Goal: Task Accomplishment & Management: Manage account settings

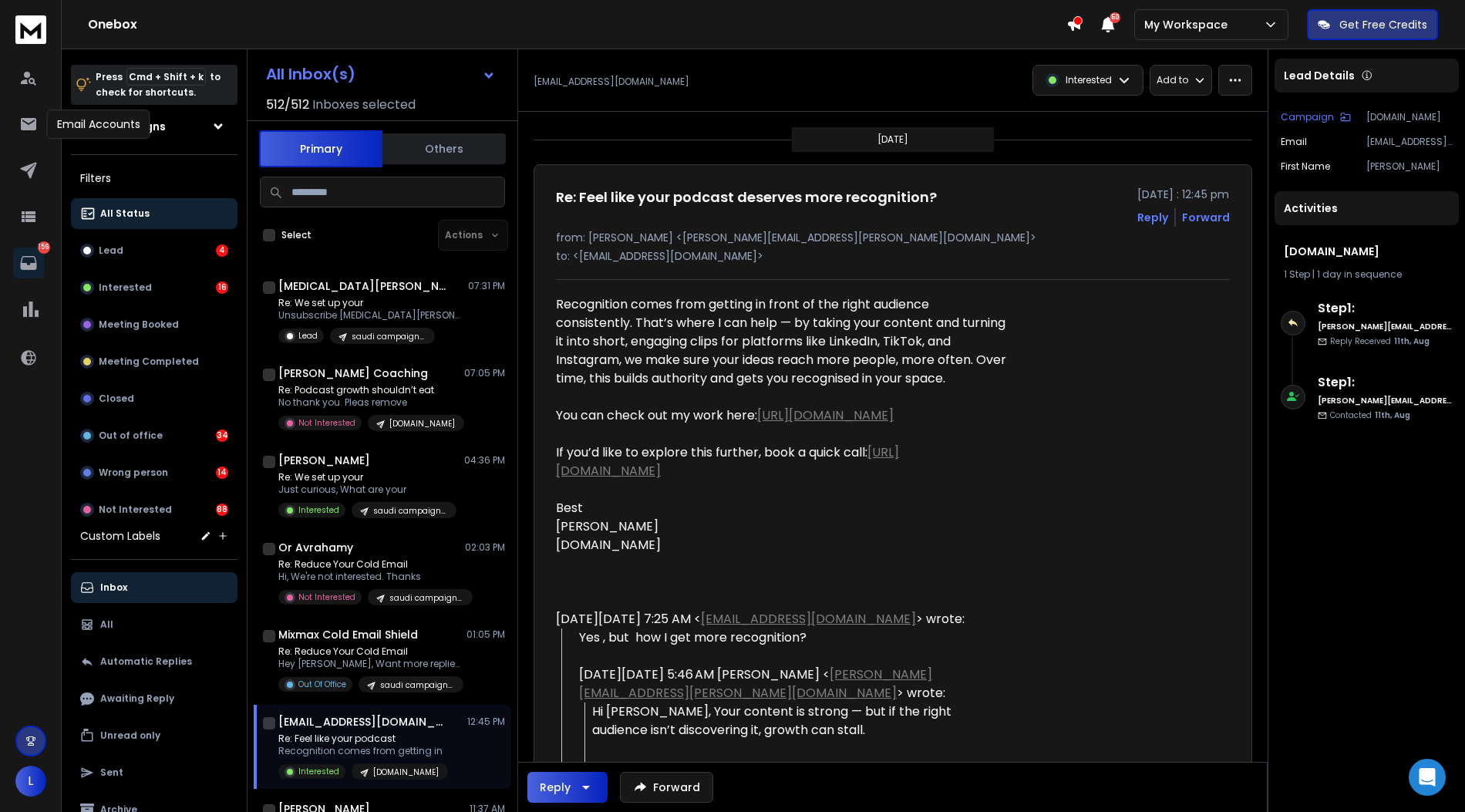
click at [25, 150] on div "156" at bounding box center [30, 220] width 35 height 317
click at [33, 174] on icon at bounding box center [29, 170] width 19 height 19
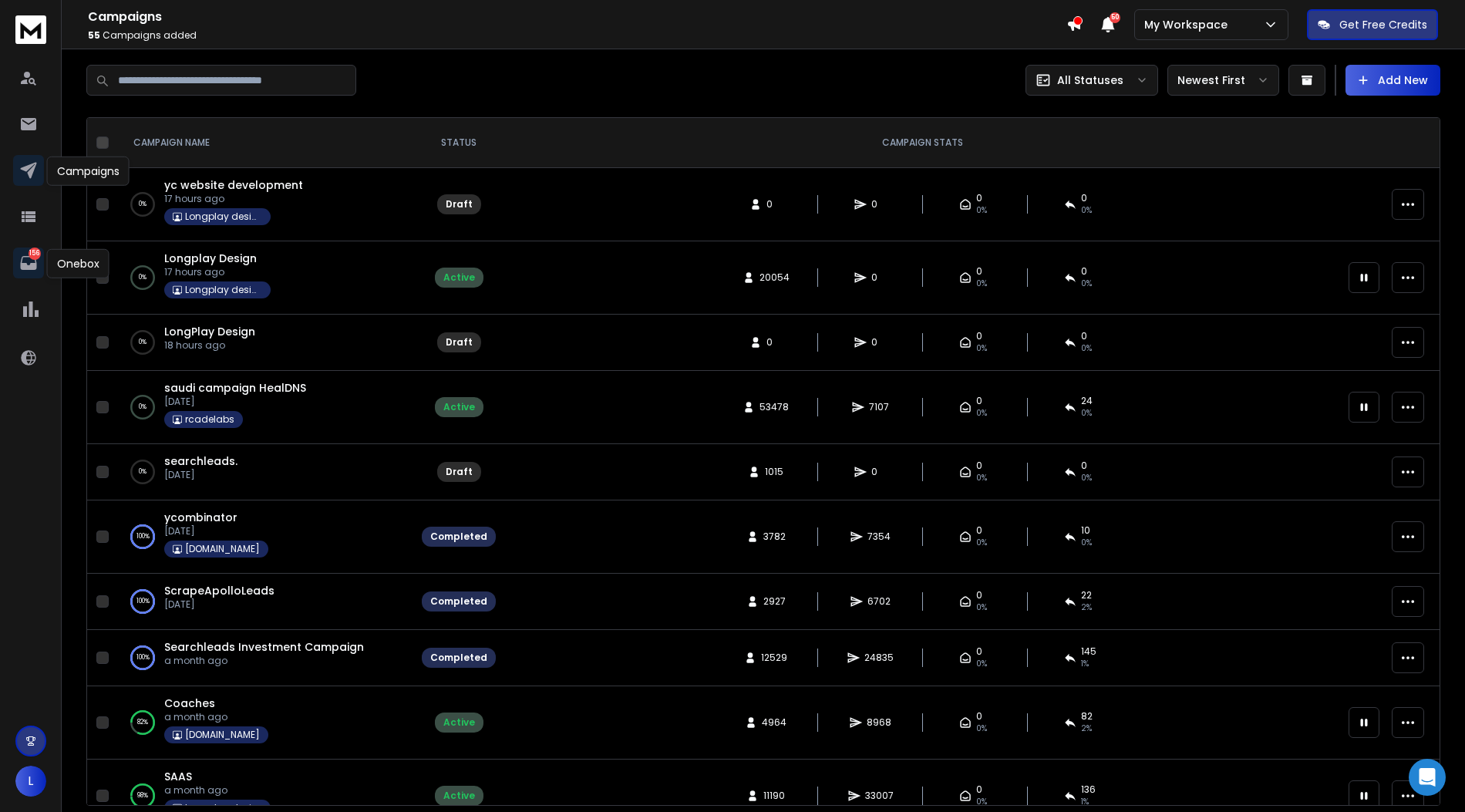
click at [24, 269] on icon at bounding box center [28, 262] width 16 height 14
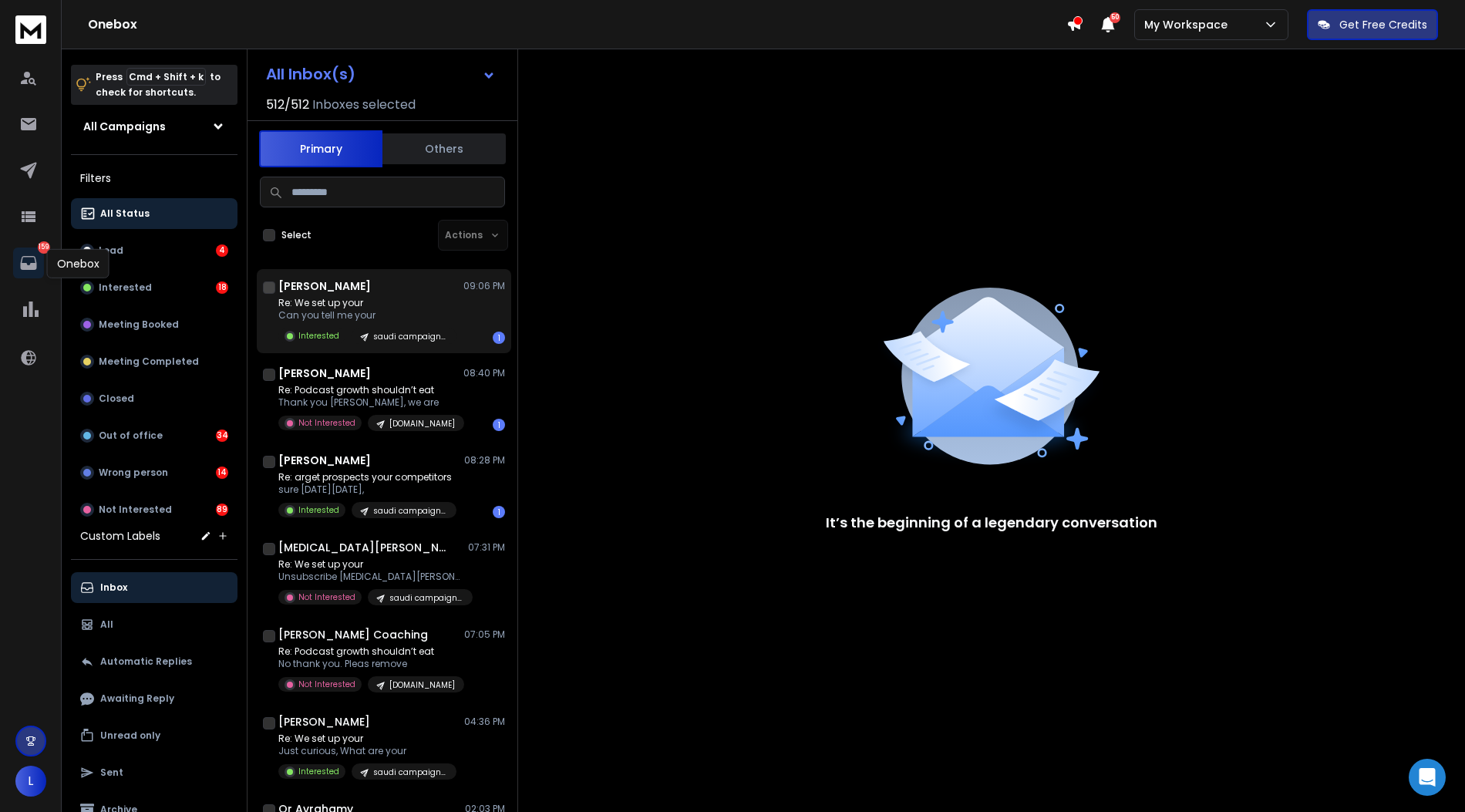
click at [454, 279] on div "[PERSON_NAME] 09:06 PM" at bounding box center [392, 286] width 227 height 16
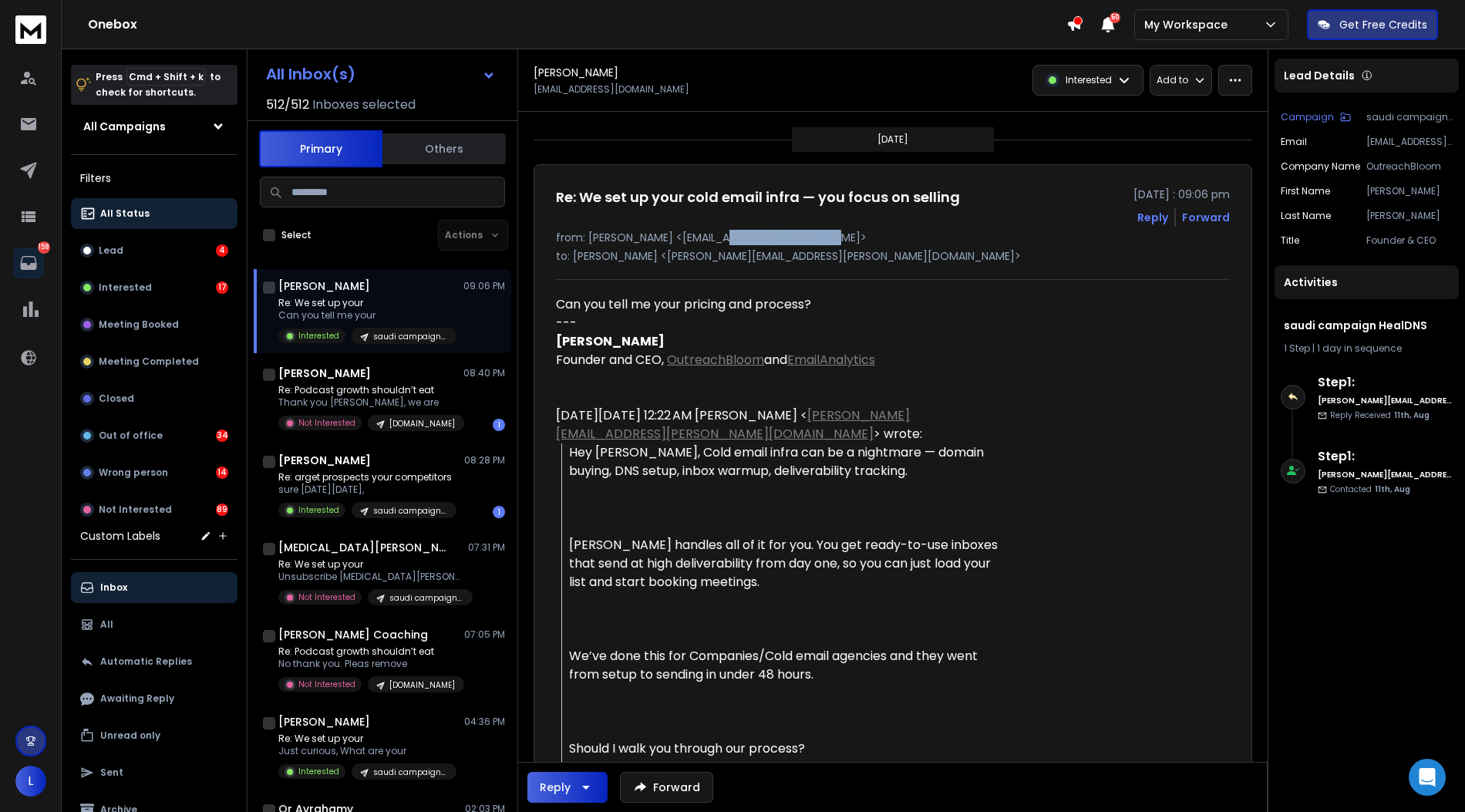
drag, startPoint x: 726, startPoint y: 234, endPoint x: 839, endPoint y: 230, distance: 113.1
click at [839, 230] on p "from: [PERSON_NAME] <[EMAIL_ADDRESS][DOMAIN_NAME]>" at bounding box center [893, 237] width 674 height 16
copy p "[DOMAIN_NAME]"
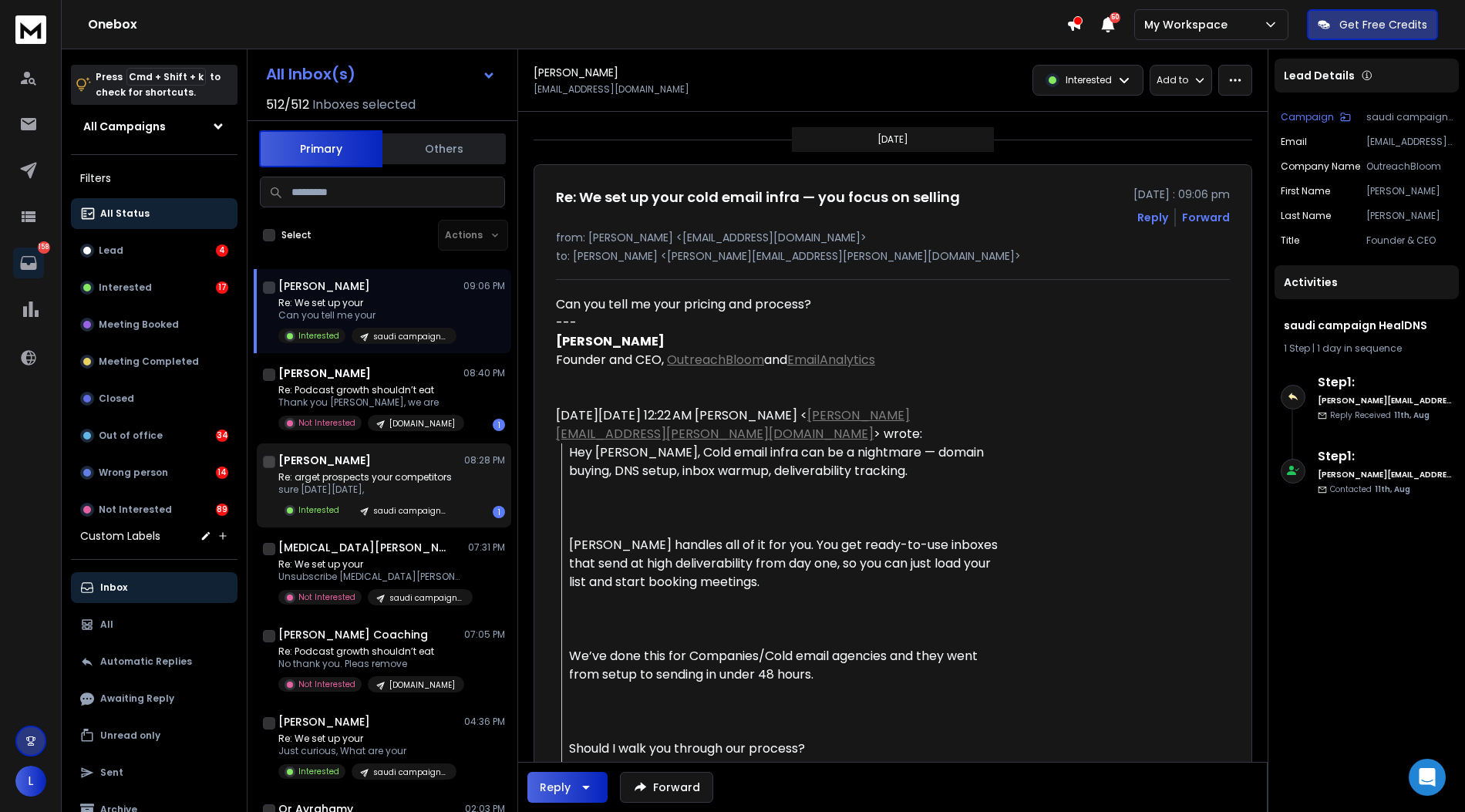
click at [358, 501] on div "saudi campaign HealDNS" at bounding box center [404, 510] width 105 height 16
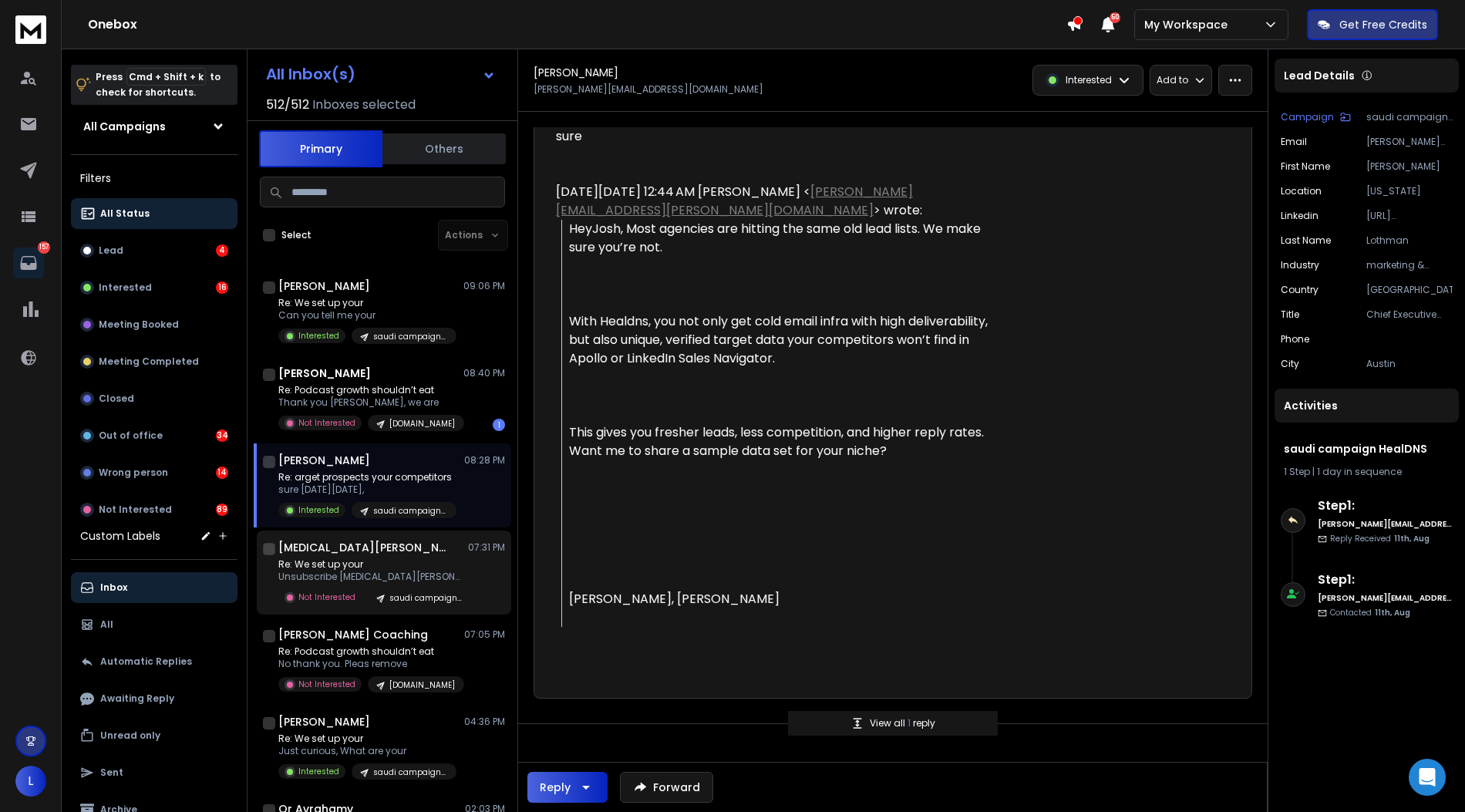
scroll to position [121, 0]
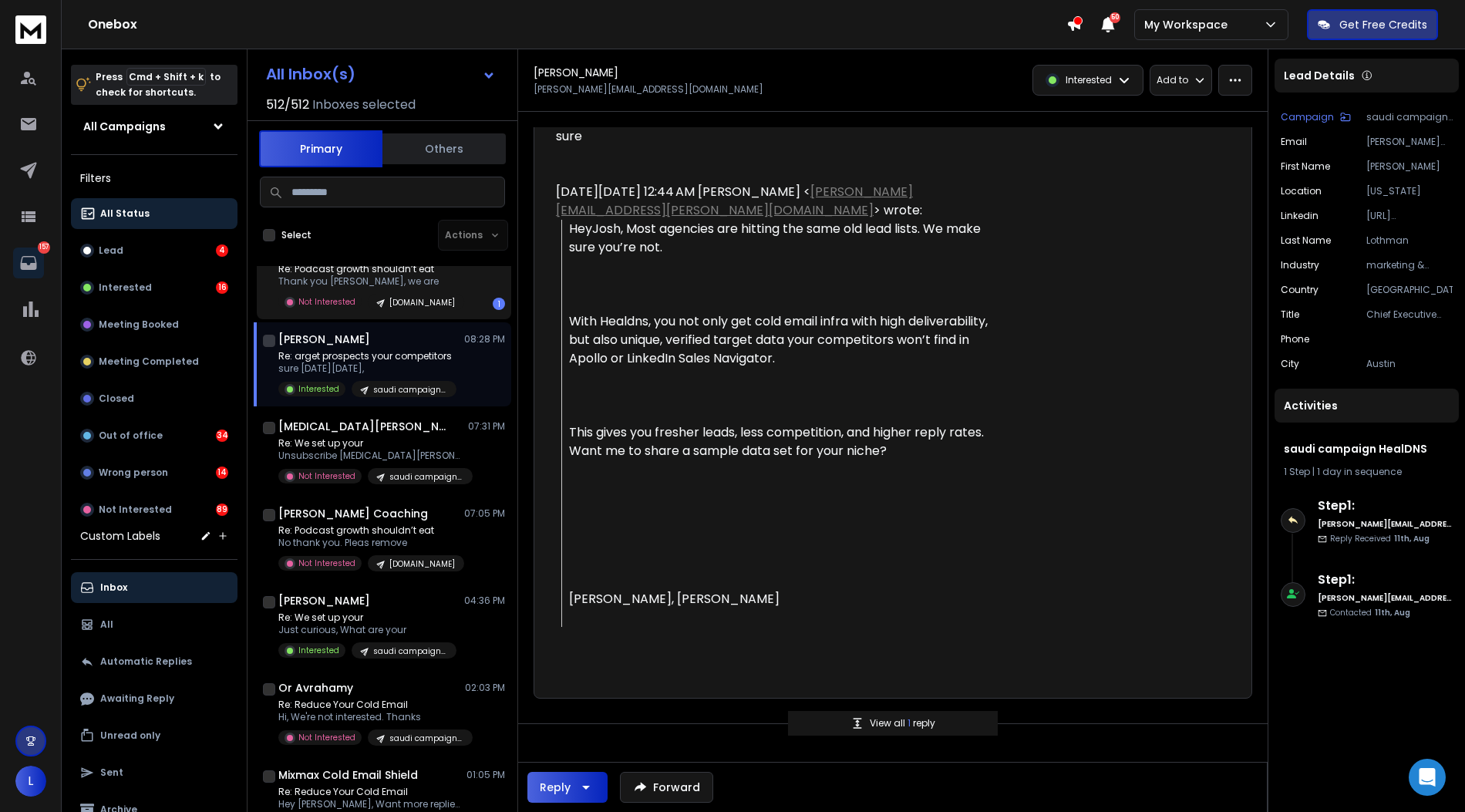
click at [407, 287] on div "Re: Podcast growth shouldn’t eat Thank you [PERSON_NAME], we are Not Interested…" at bounding box center [371, 286] width 186 height 47
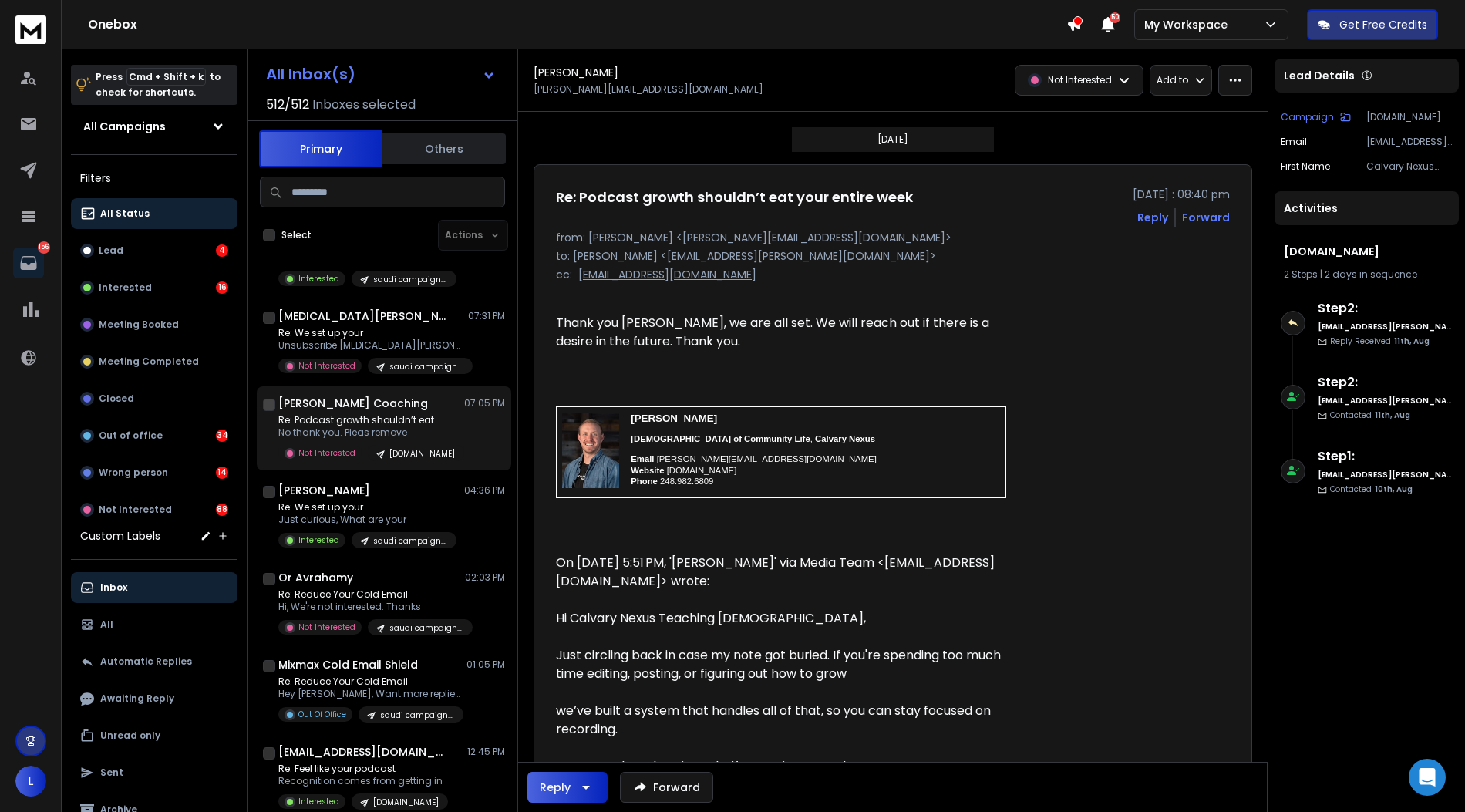
scroll to position [236, 0]
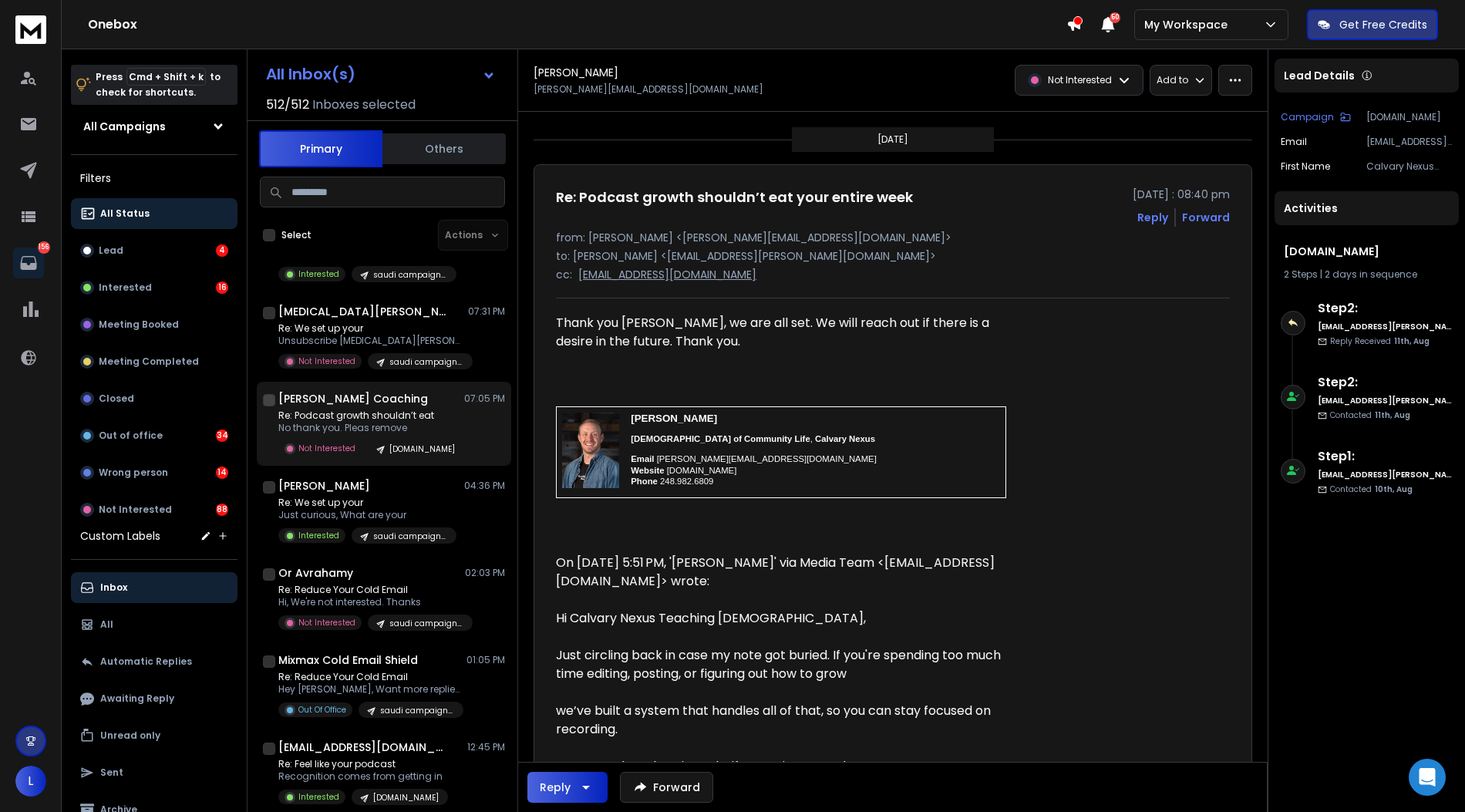
click at [397, 535] on p "saudi campaign HealDNS" at bounding box center [410, 536] width 74 height 11
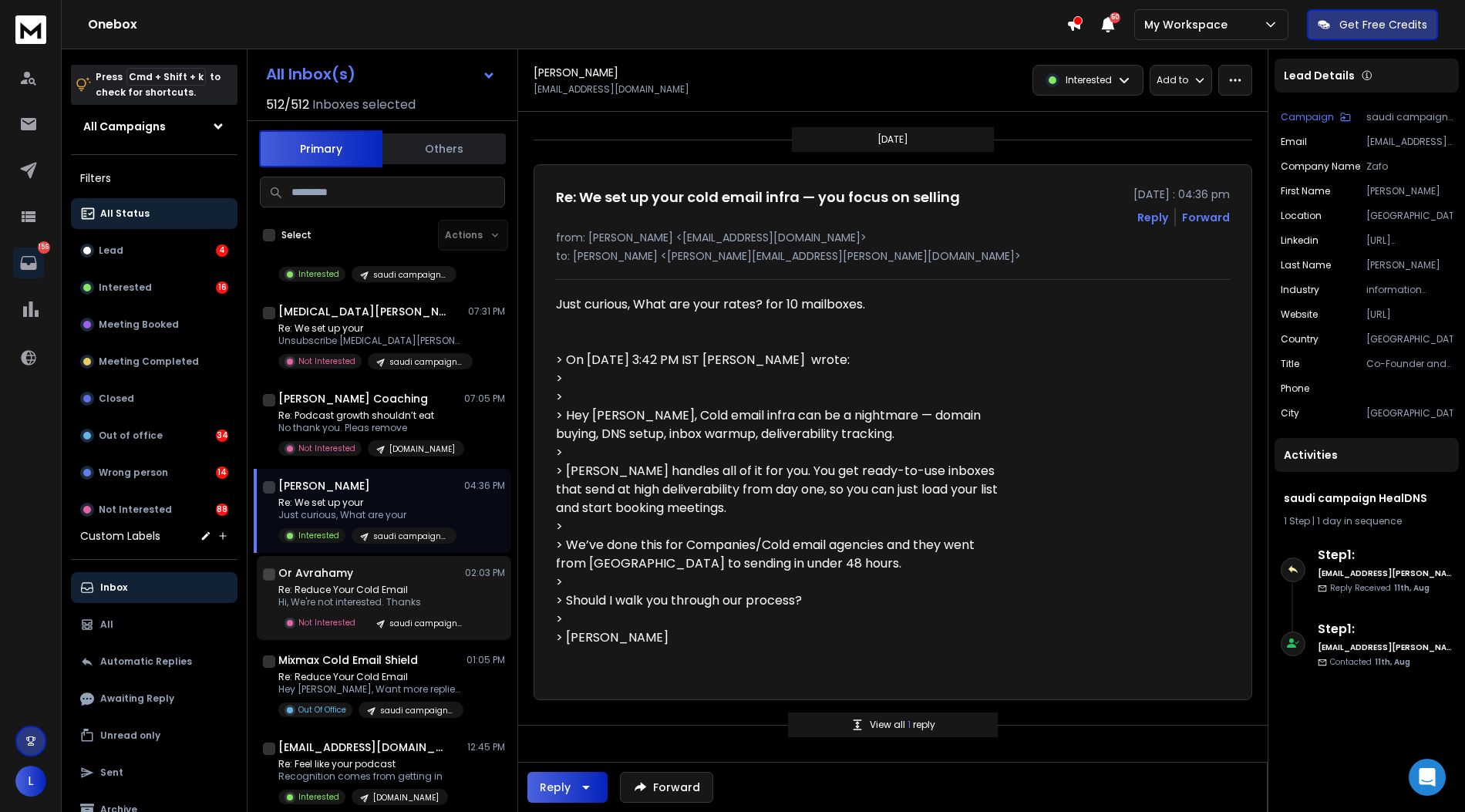
scroll to position [327, 0]
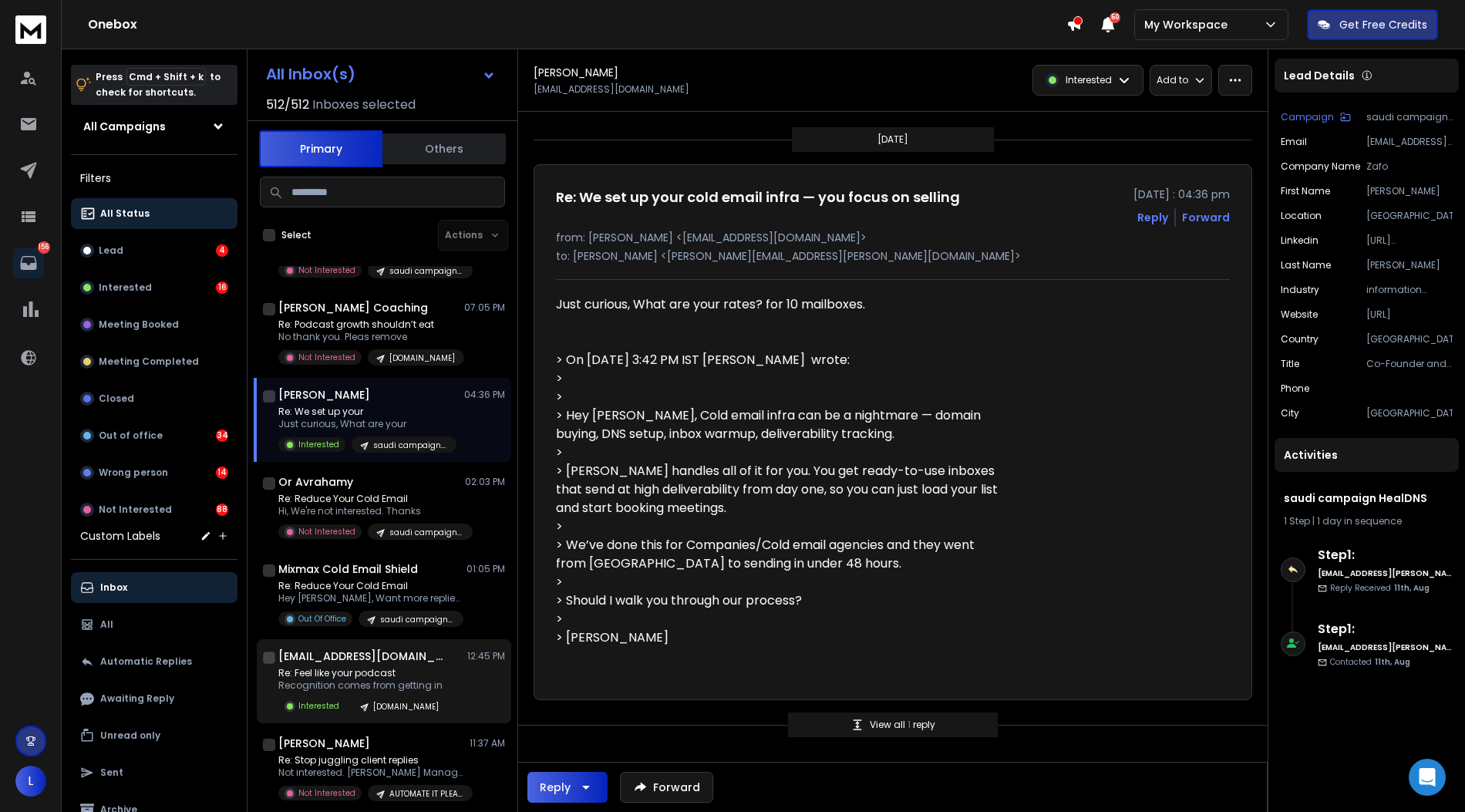
click at [389, 708] on p "[DOMAIN_NAME]" at bounding box center [406, 706] width 66 height 11
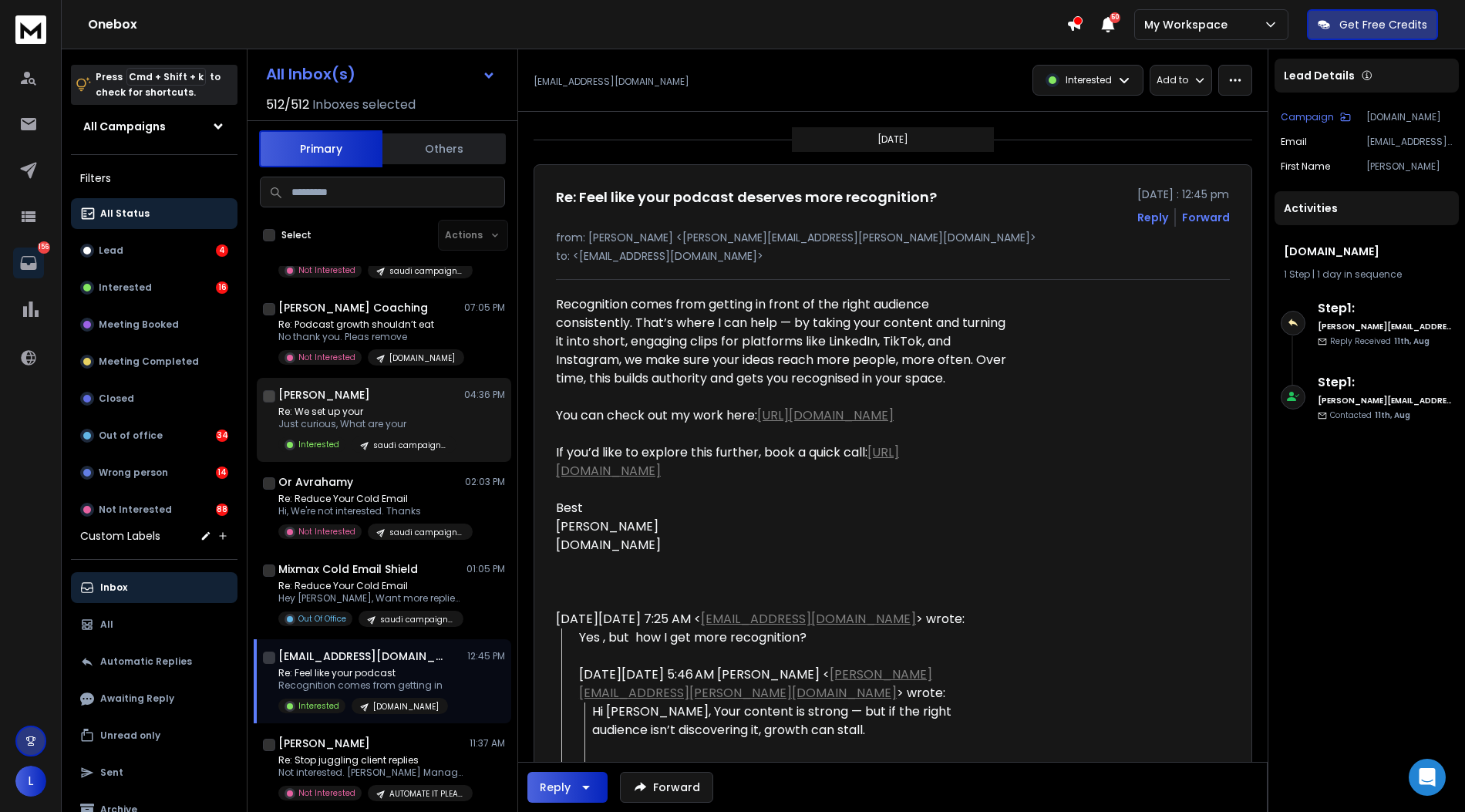
click at [403, 424] on p "Just curious, What are your" at bounding box center [367, 424] width 178 height 12
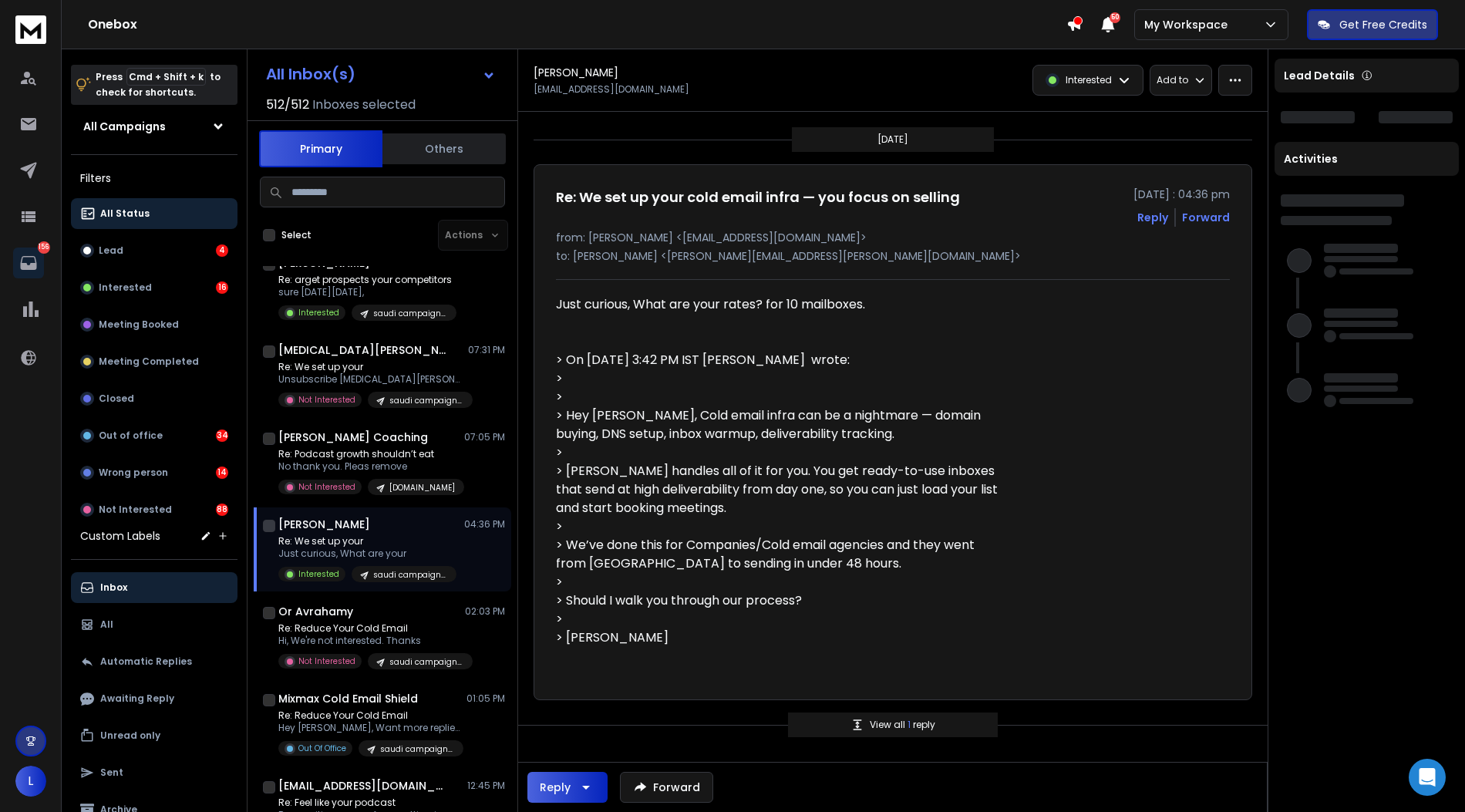
scroll to position [143, 0]
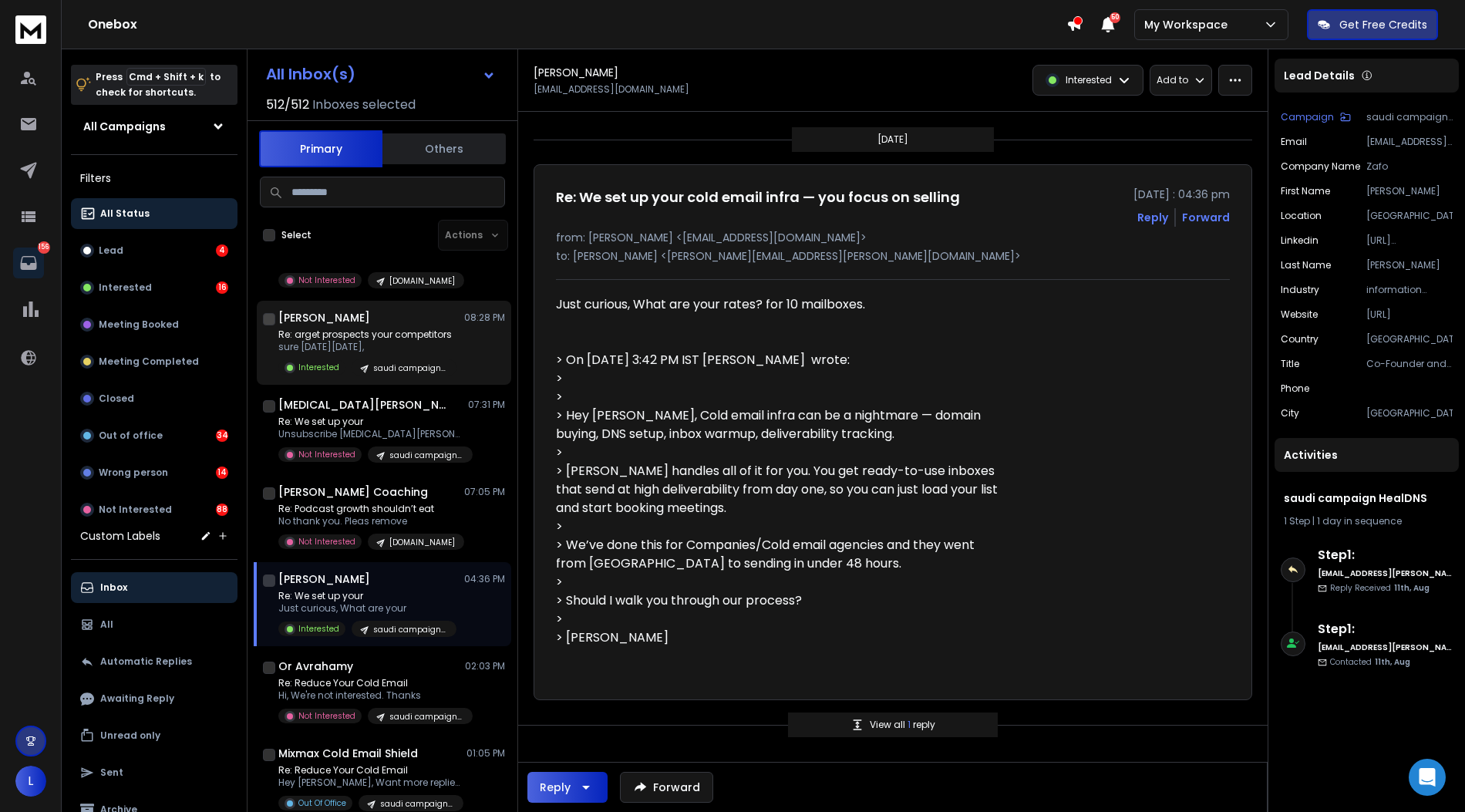
click at [408, 344] on p "sure [DATE][DATE]," at bounding box center [367, 347] width 178 height 12
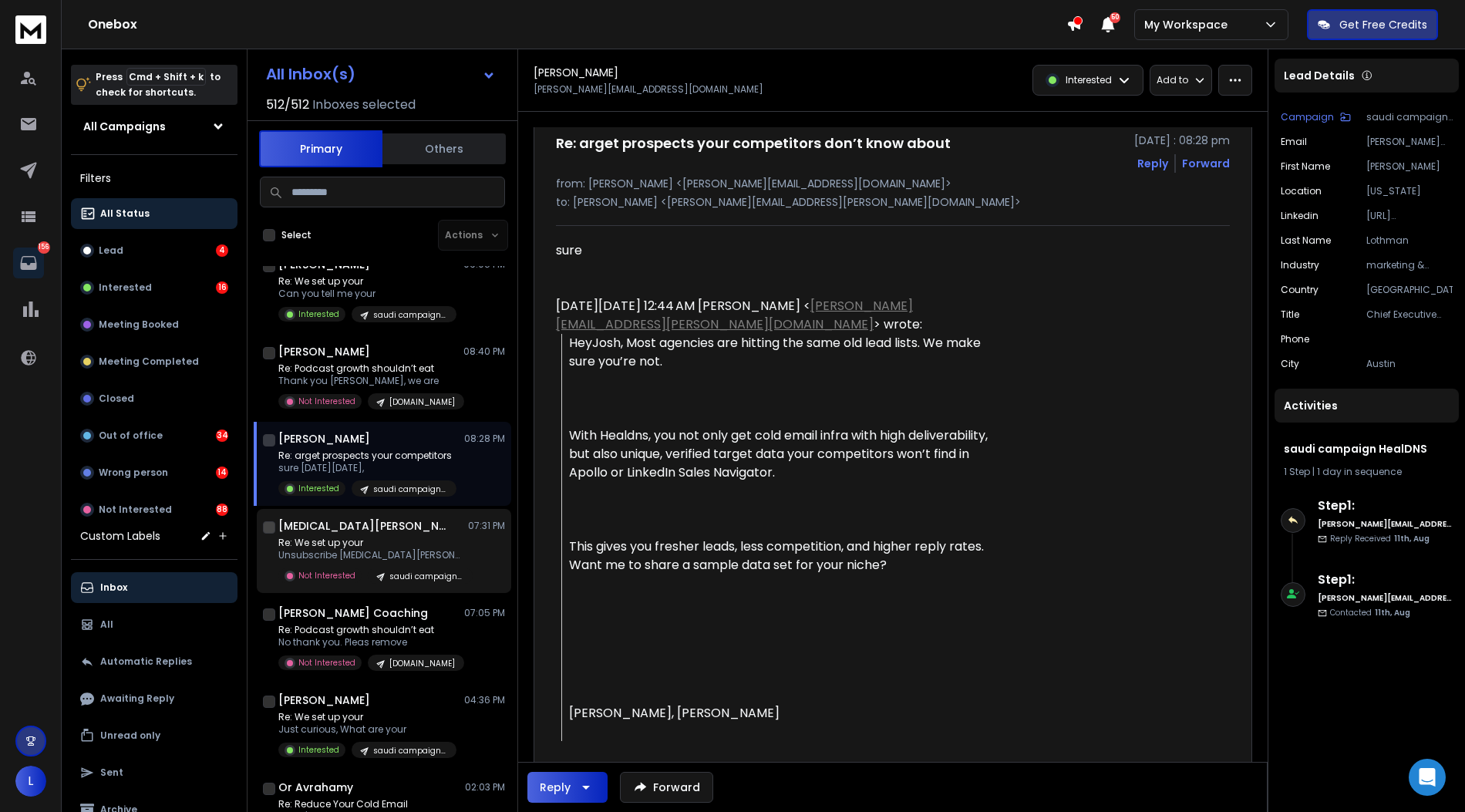
scroll to position [0, 0]
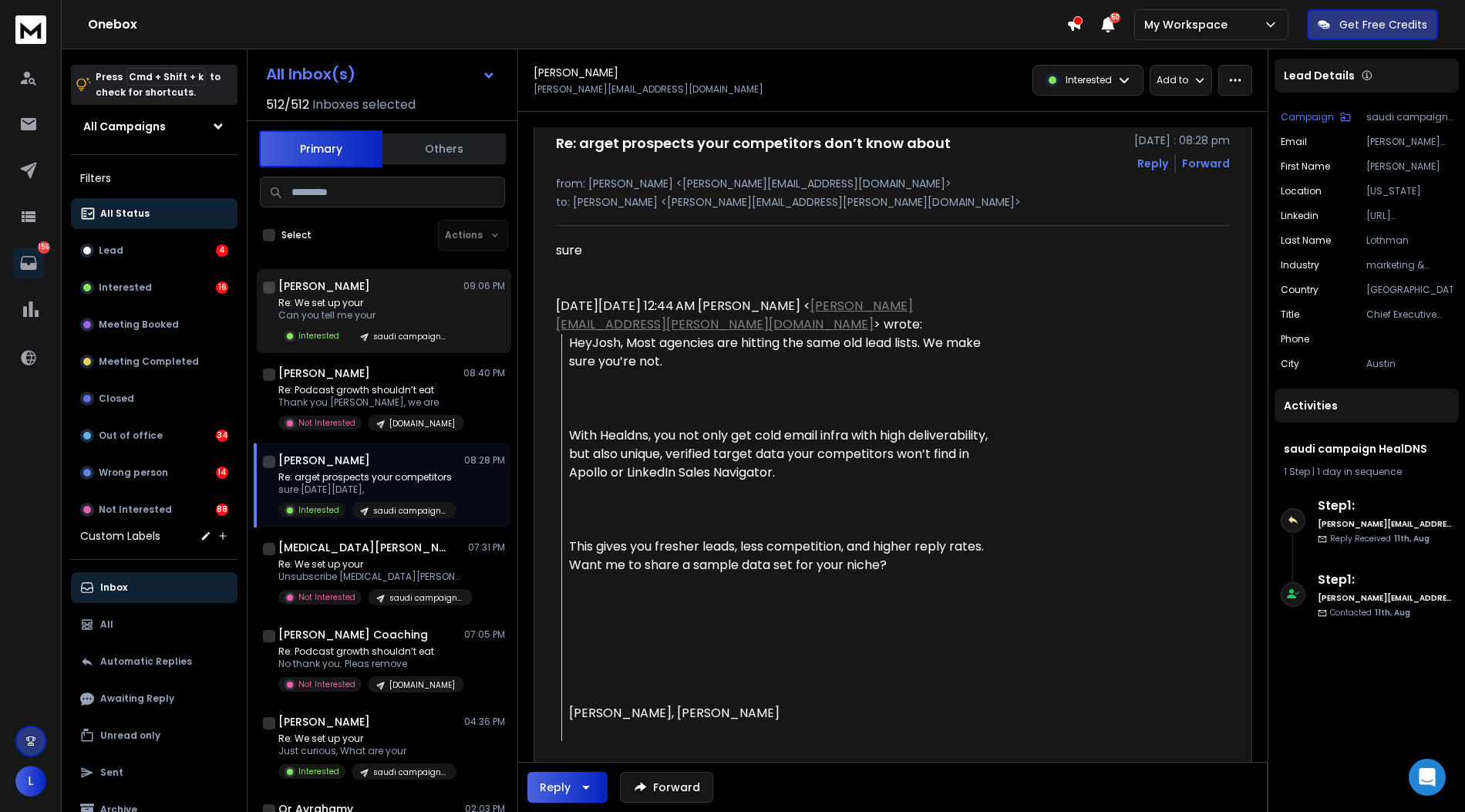
click at [367, 328] on div "saudi campaign HealDNS" at bounding box center [404, 336] width 105 height 16
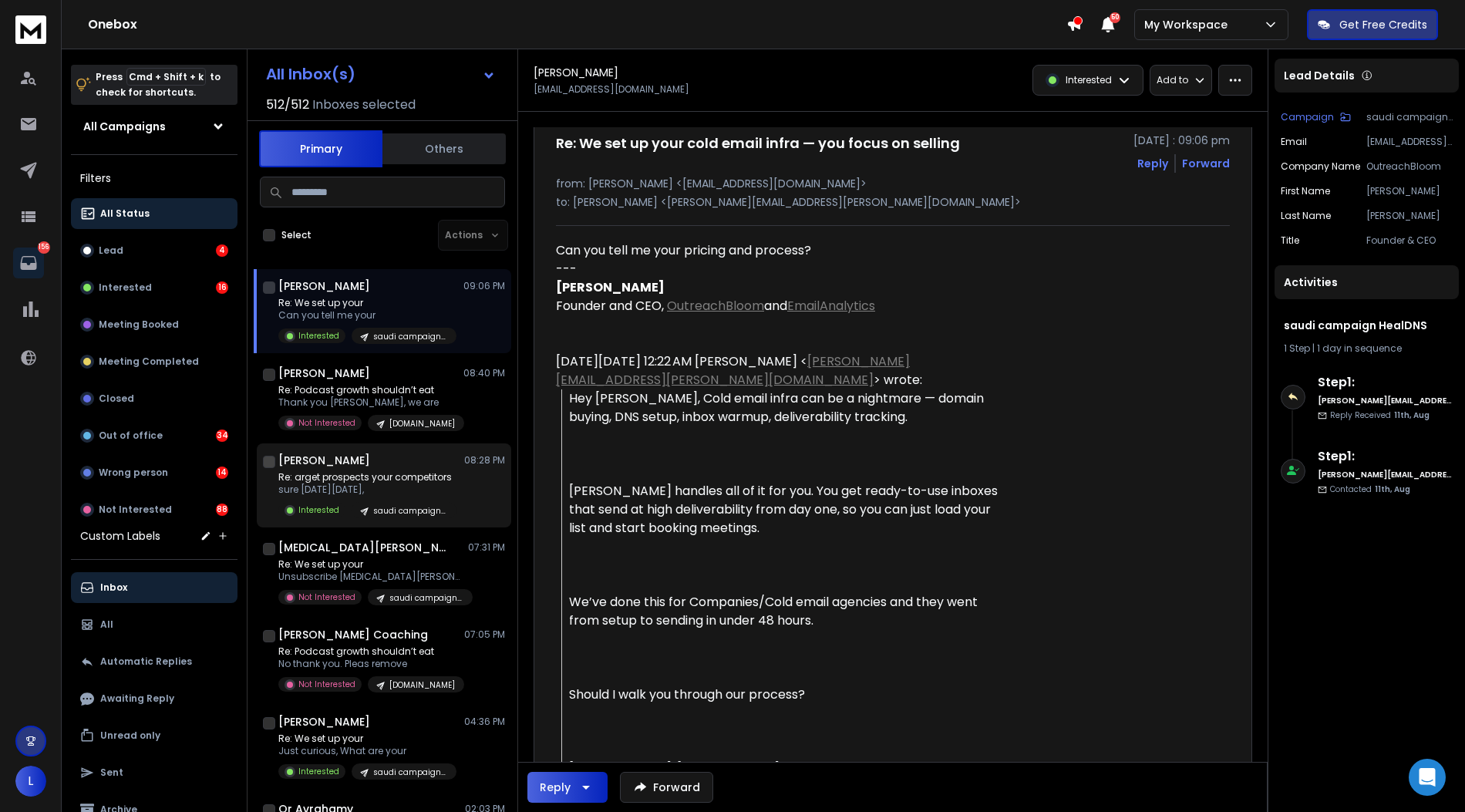
click at [409, 519] on div "[PERSON_NAME] 08:28 PM Re: arget prospects your competitors sure [DATE][DATE], …" at bounding box center [384, 485] width 254 height 84
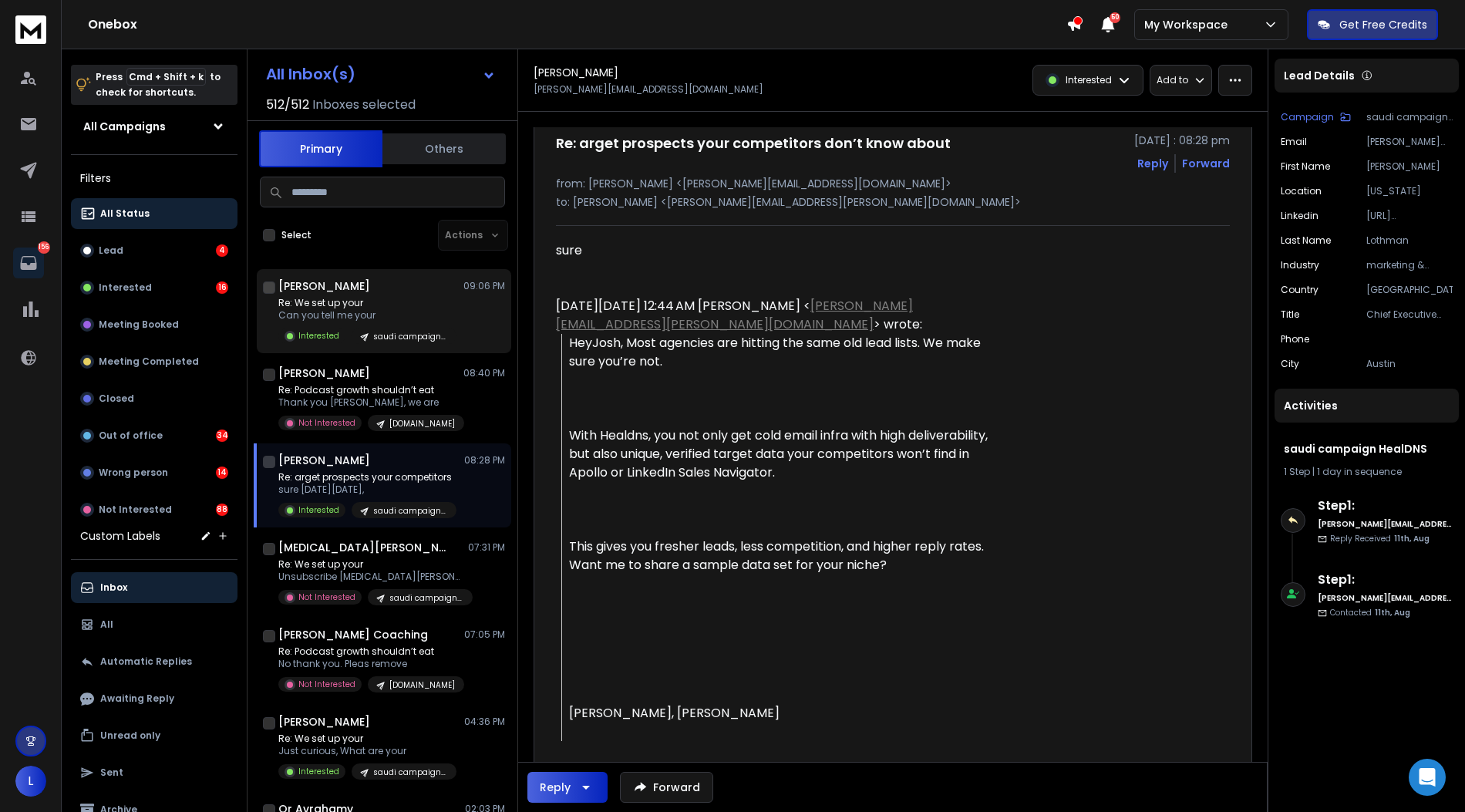
click at [377, 309] on p "Can you tell me your" at bounding box center [367, 315] width 178 height 12
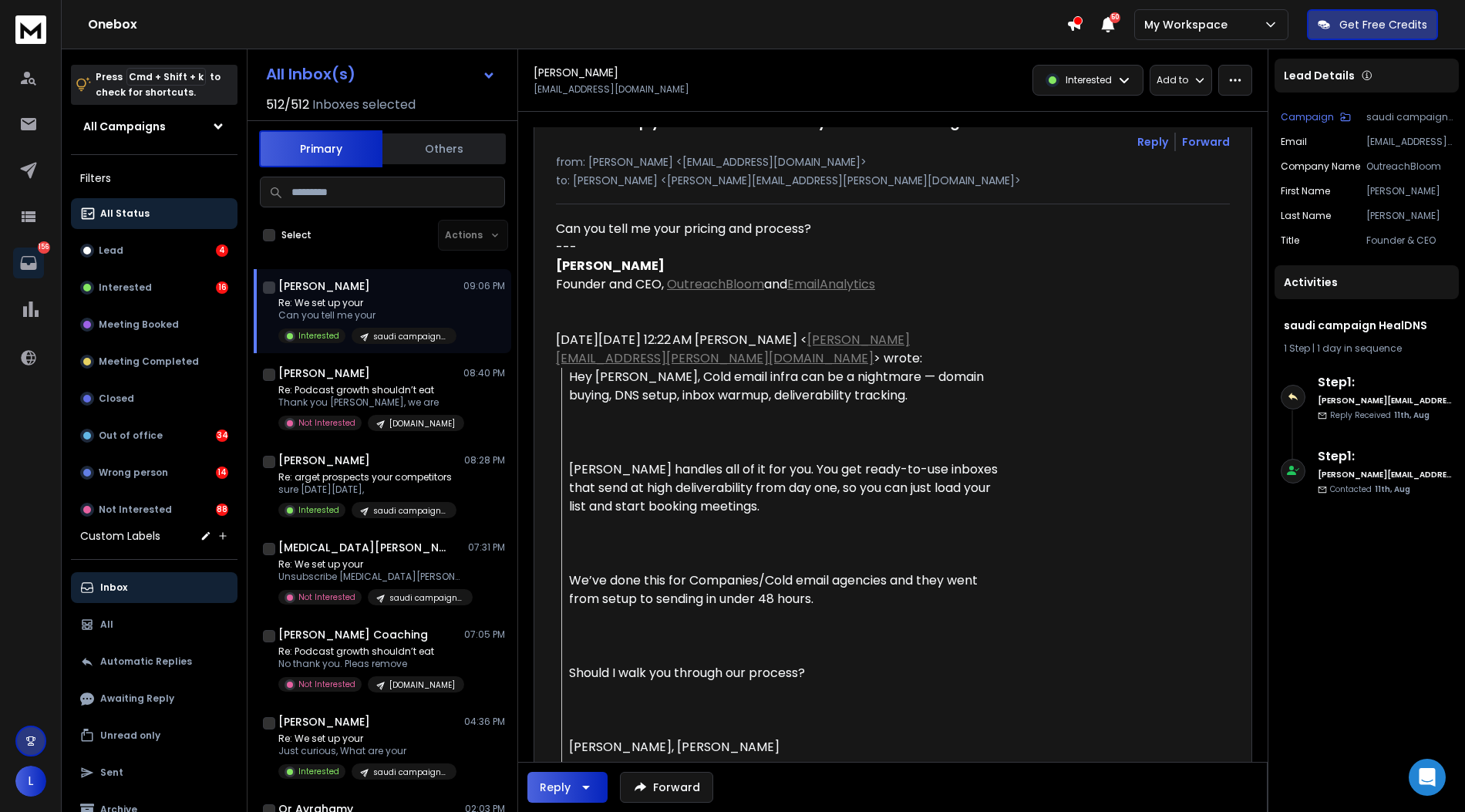
scroll to position [73, 0]
click at [29, 155] on link at bounding box center [29, 170] width 31 height 31
click at [32, 159] on link at bounding box center [29, 170] width 31 height 31
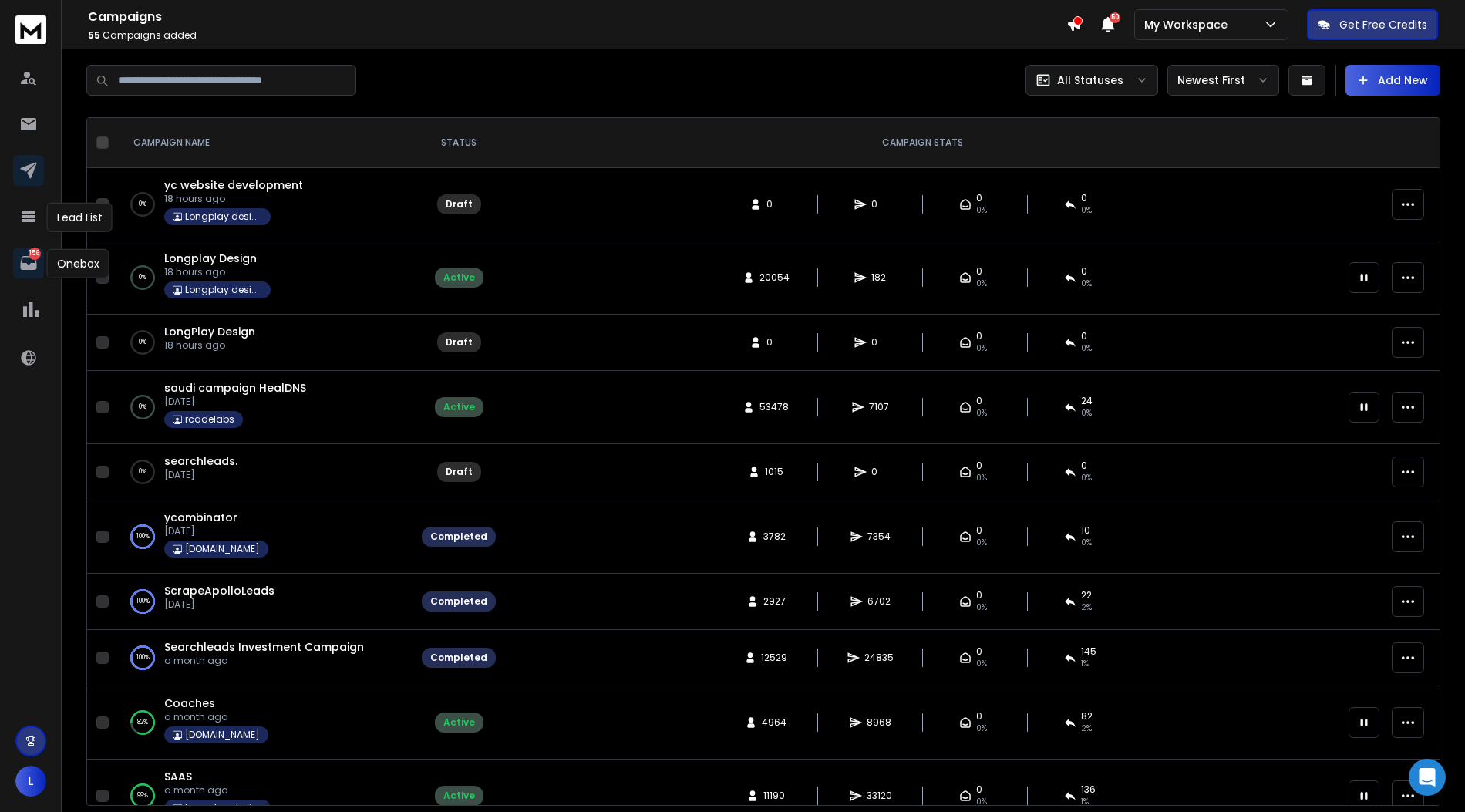
click at [40, 254] on p "156" at bounding box center [34, 253] width 12 height 12
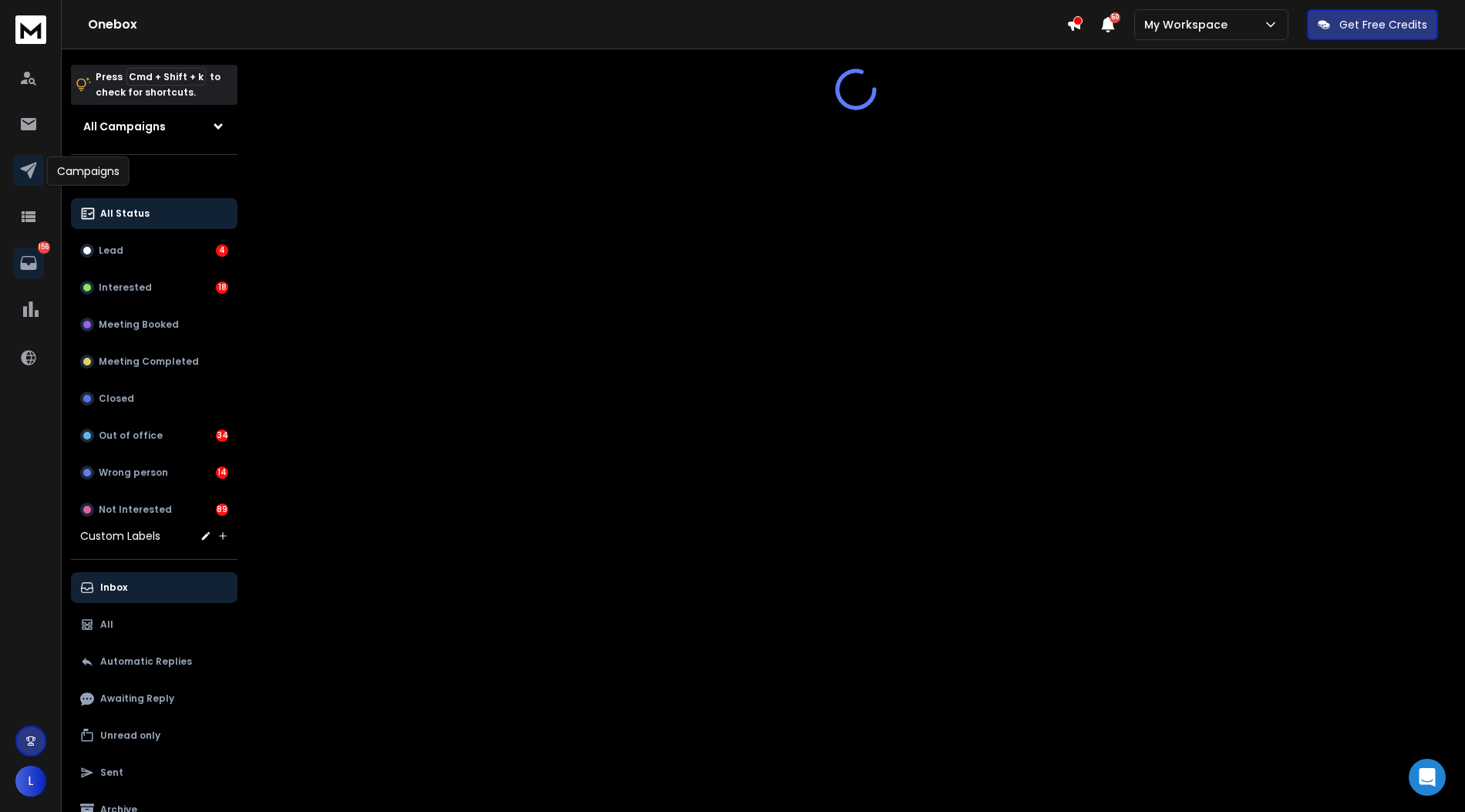
click at [21, 169] on icon at bounding box center [28, 170] width 16 height 16
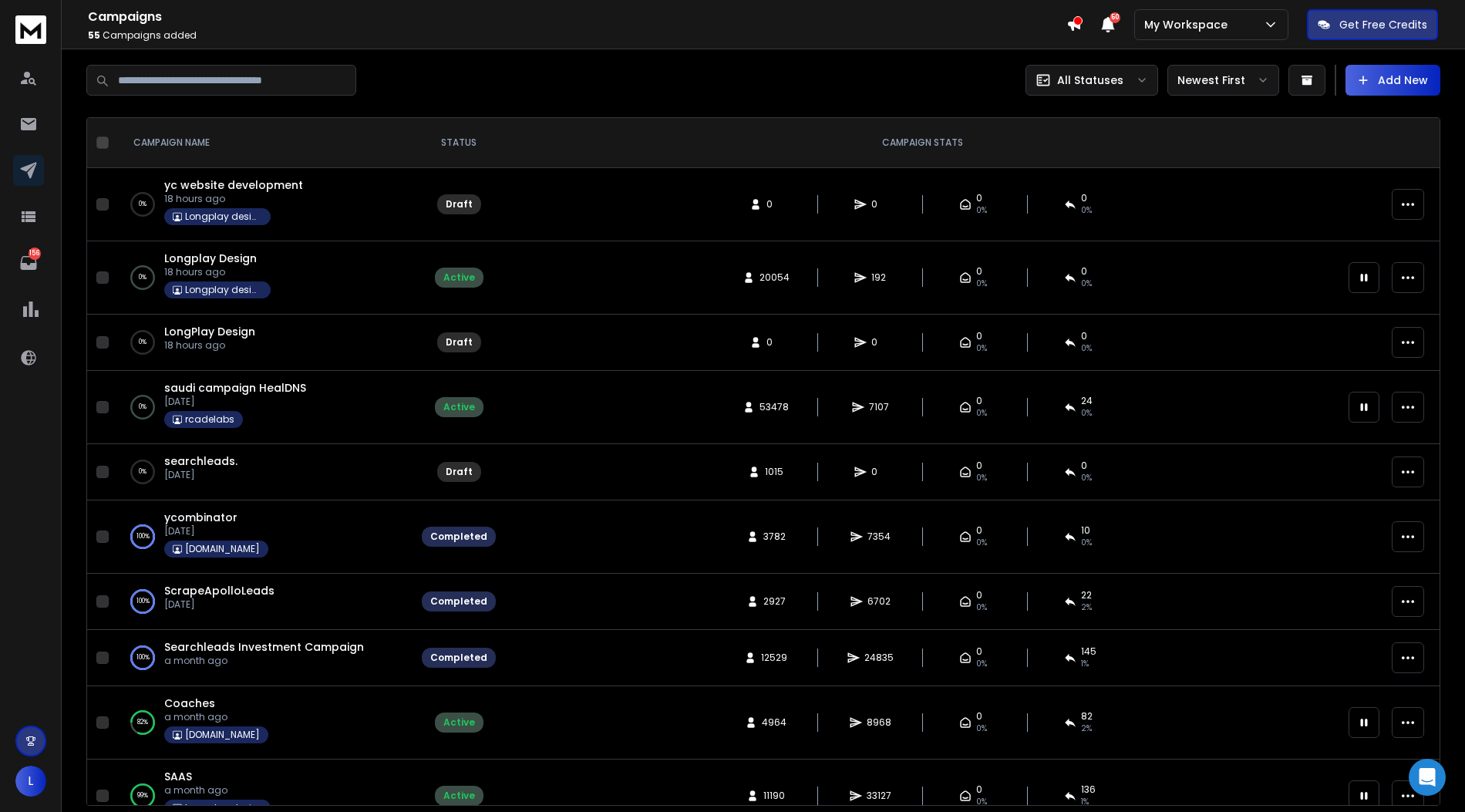
click at [247, 397] on p "[DATE]" at bounding box center [234, 401] width 142 height 12
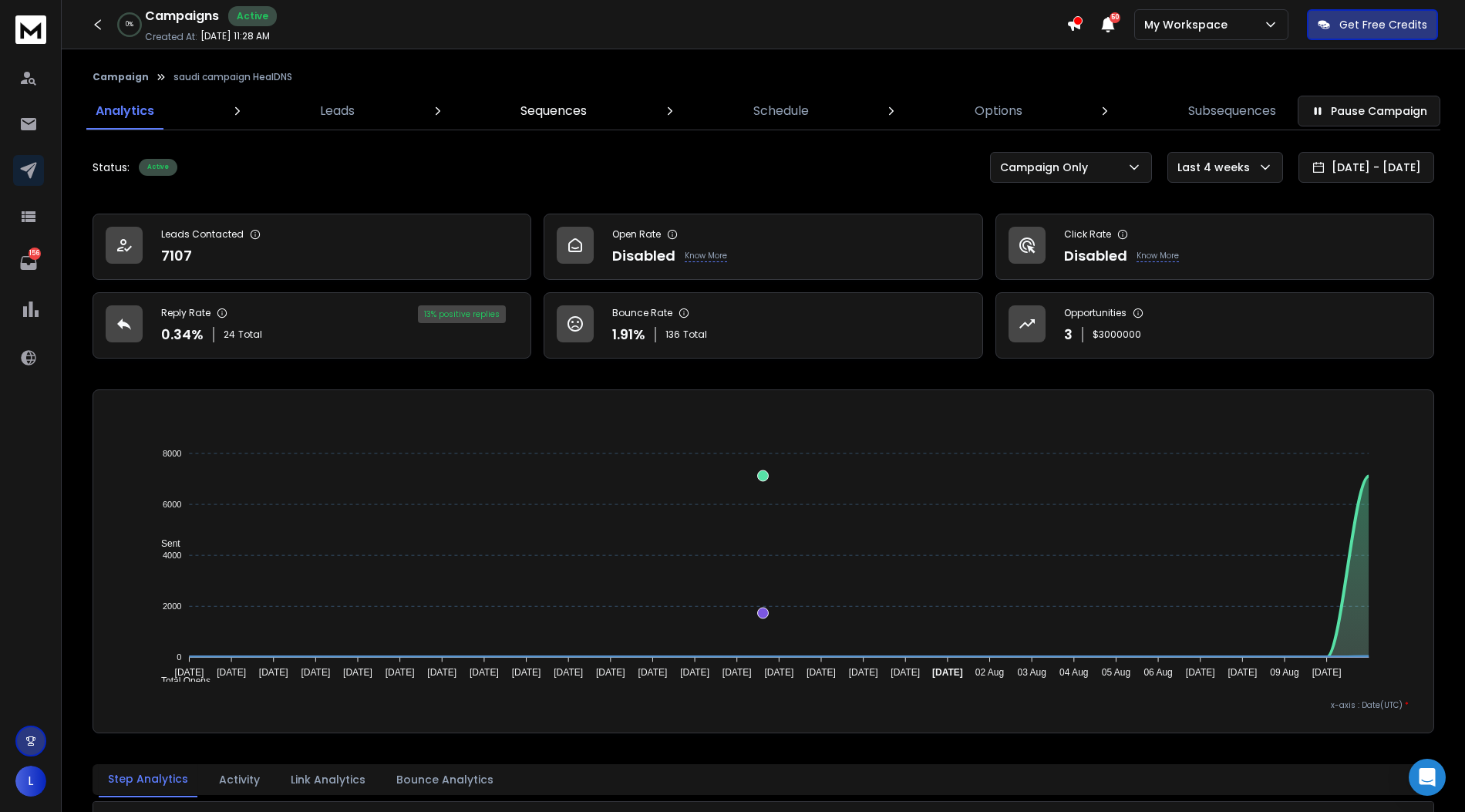
click at [539, 123] on link "Sequences" at bounding box center [553, 111] width 84 height 37
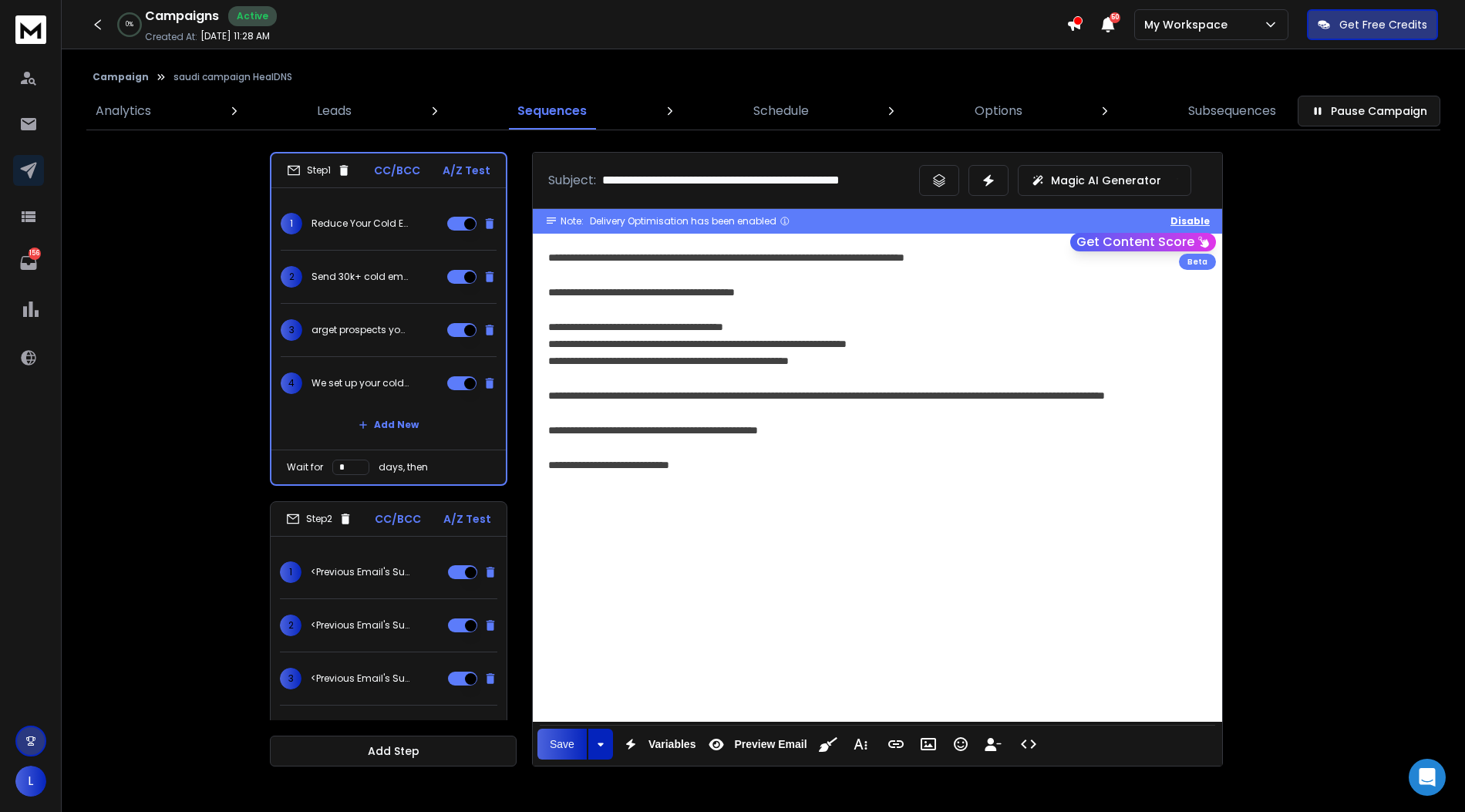
click at [362, 334] on div "3 arget prospects your competitors don’t know about" at bounding box center [345, 329] width 130 height 21
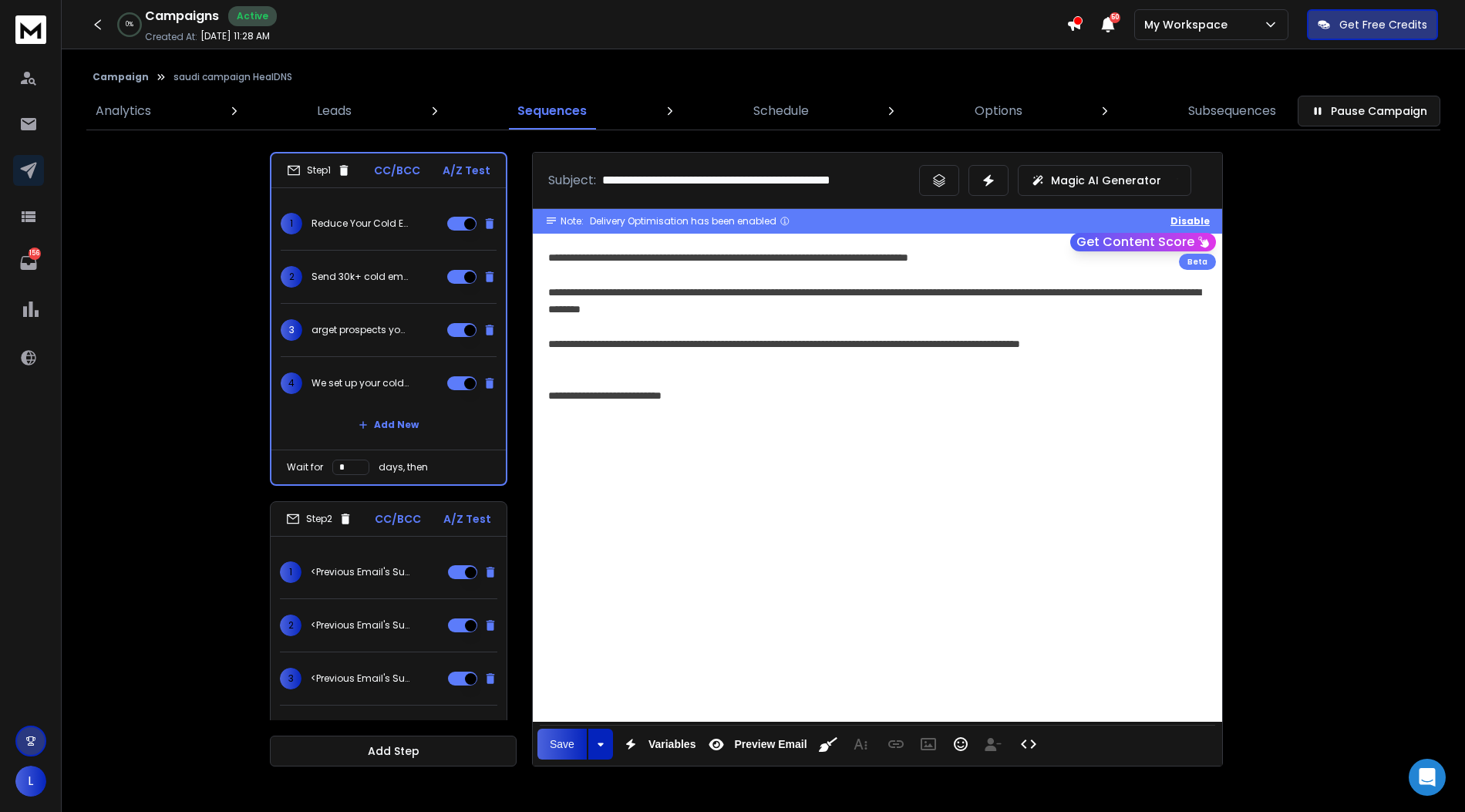
click at [349, 385] on p "We set up your cold email infra — you focus on selling" at bounding box center [361, 383] width 98 height 12
type input "**********"
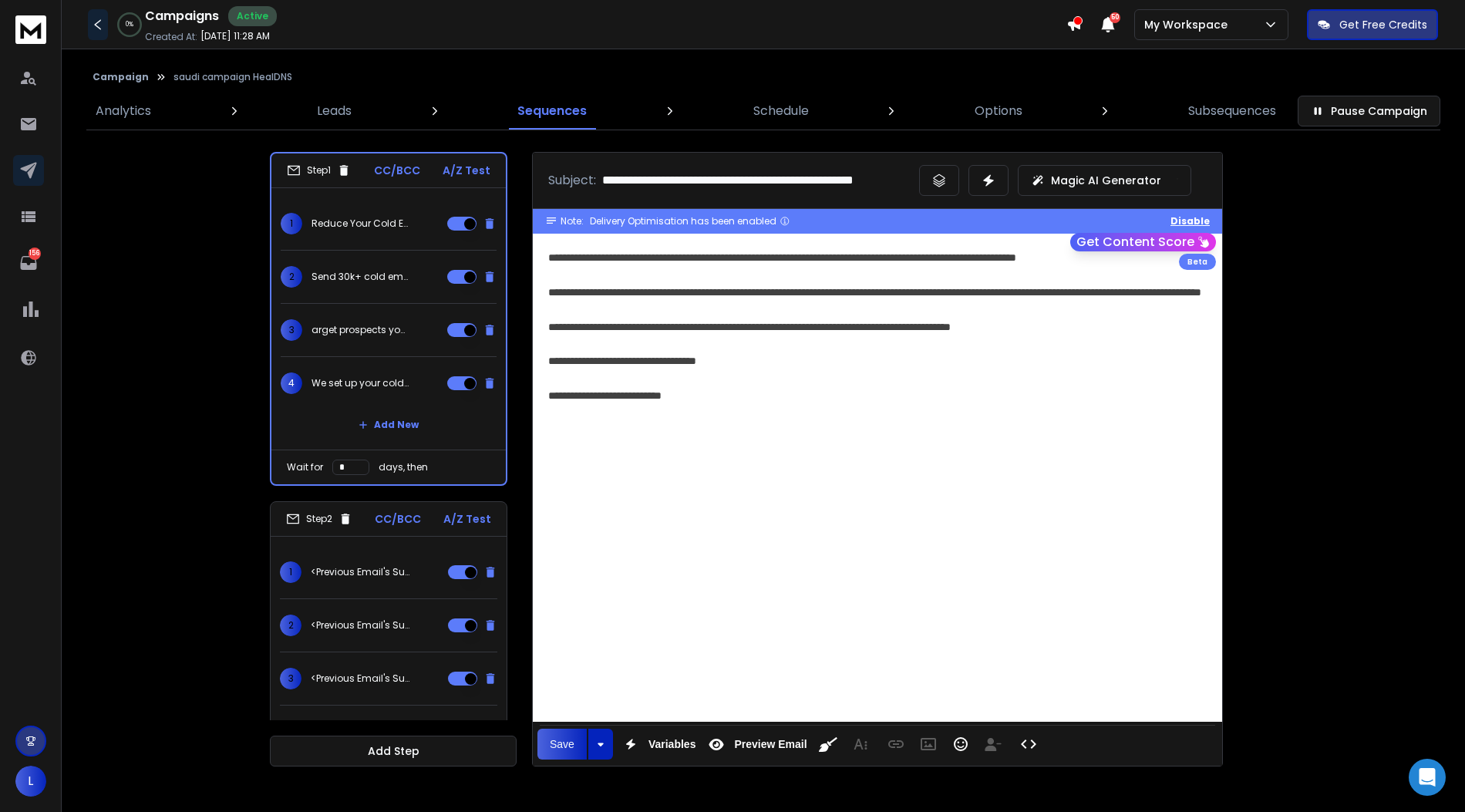
click at [92, 25] on icon at bounding box center [98, 25] width 14 height 14
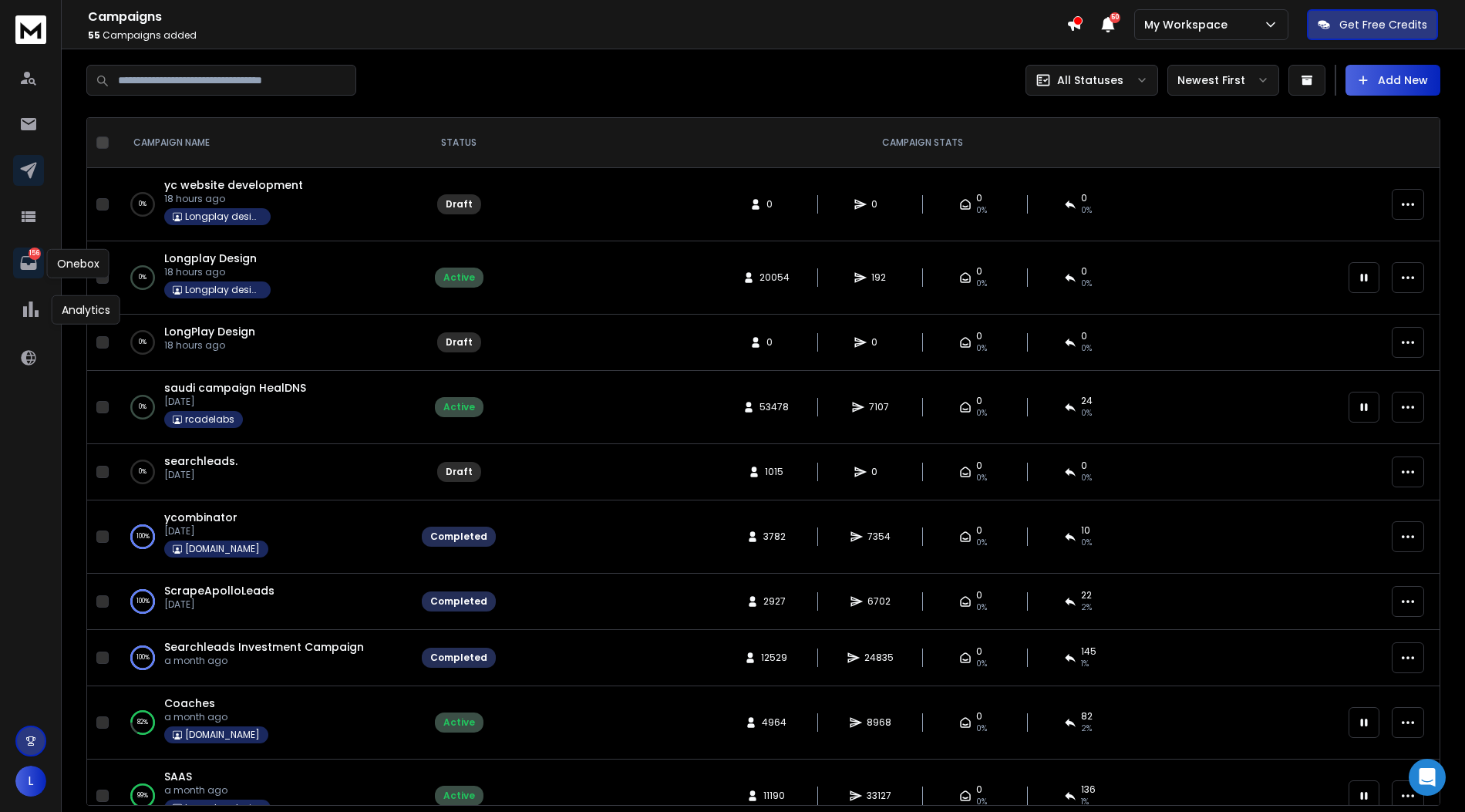
click at [34, 260] on p "156" at bounding box center [34, 253] width 12 height 12
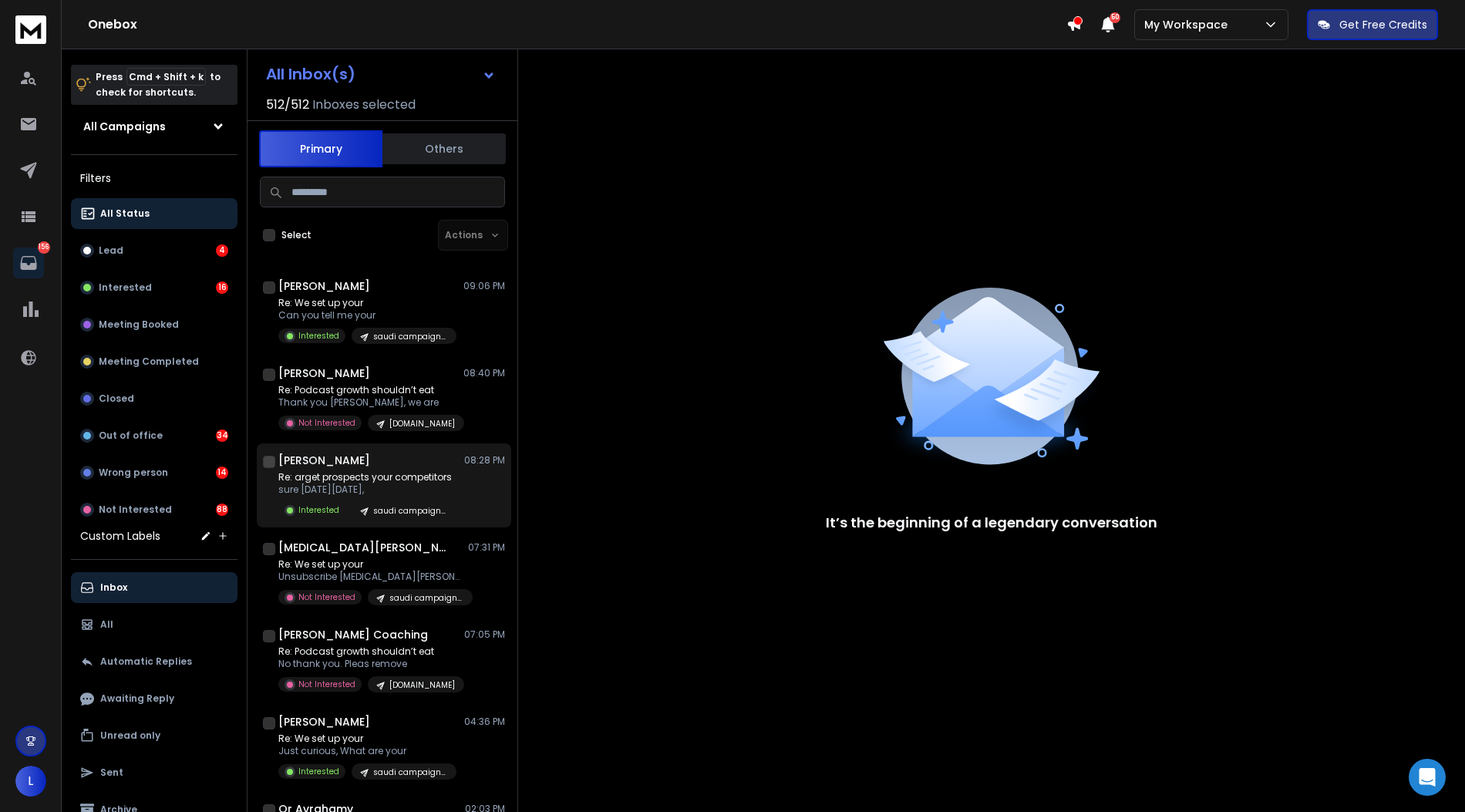
click at [419, 456] on div "[PERSON_NAME] 08:28 PM" at bounding box center [392, 460] width 227 height 16
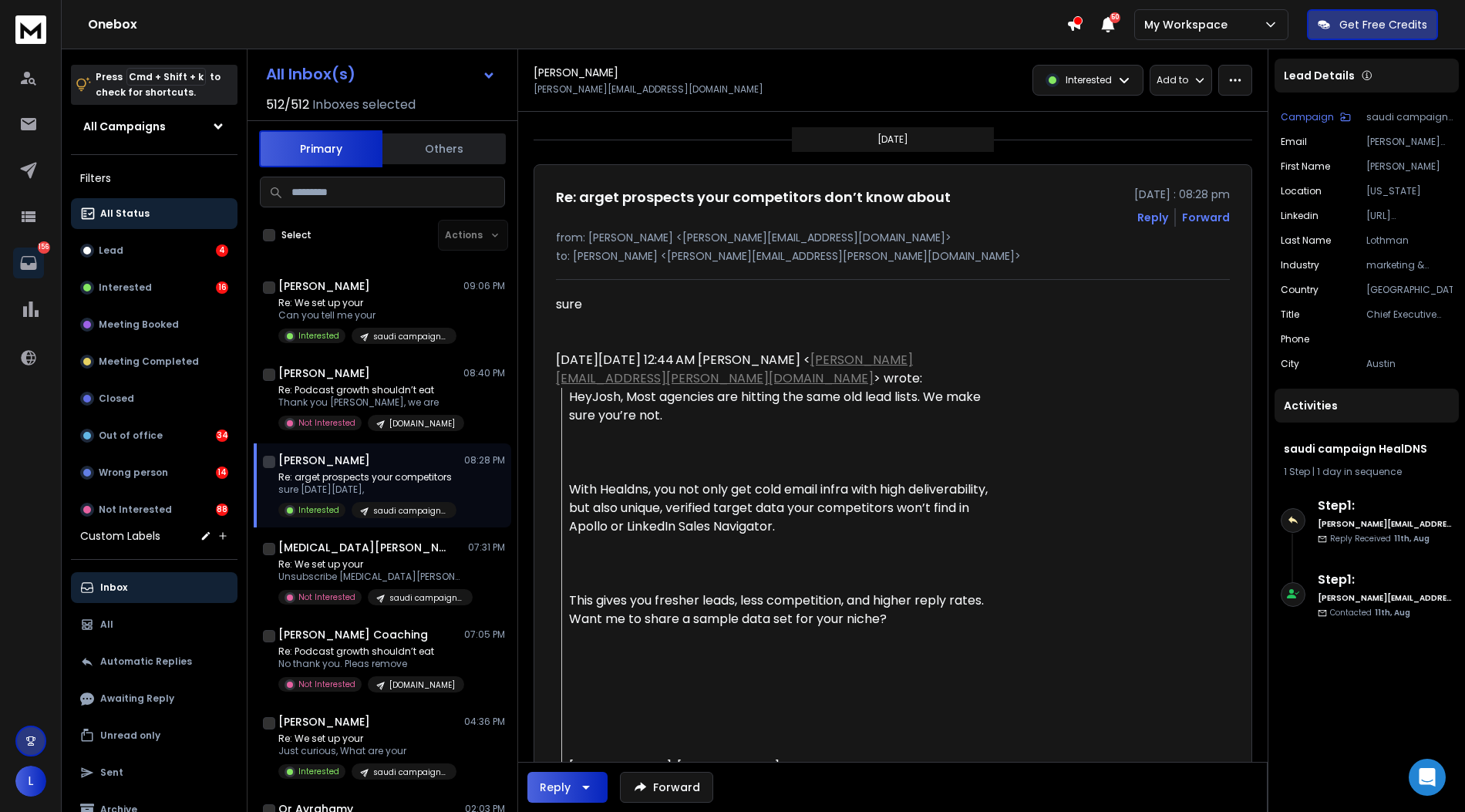
scroll to position [175, 0]
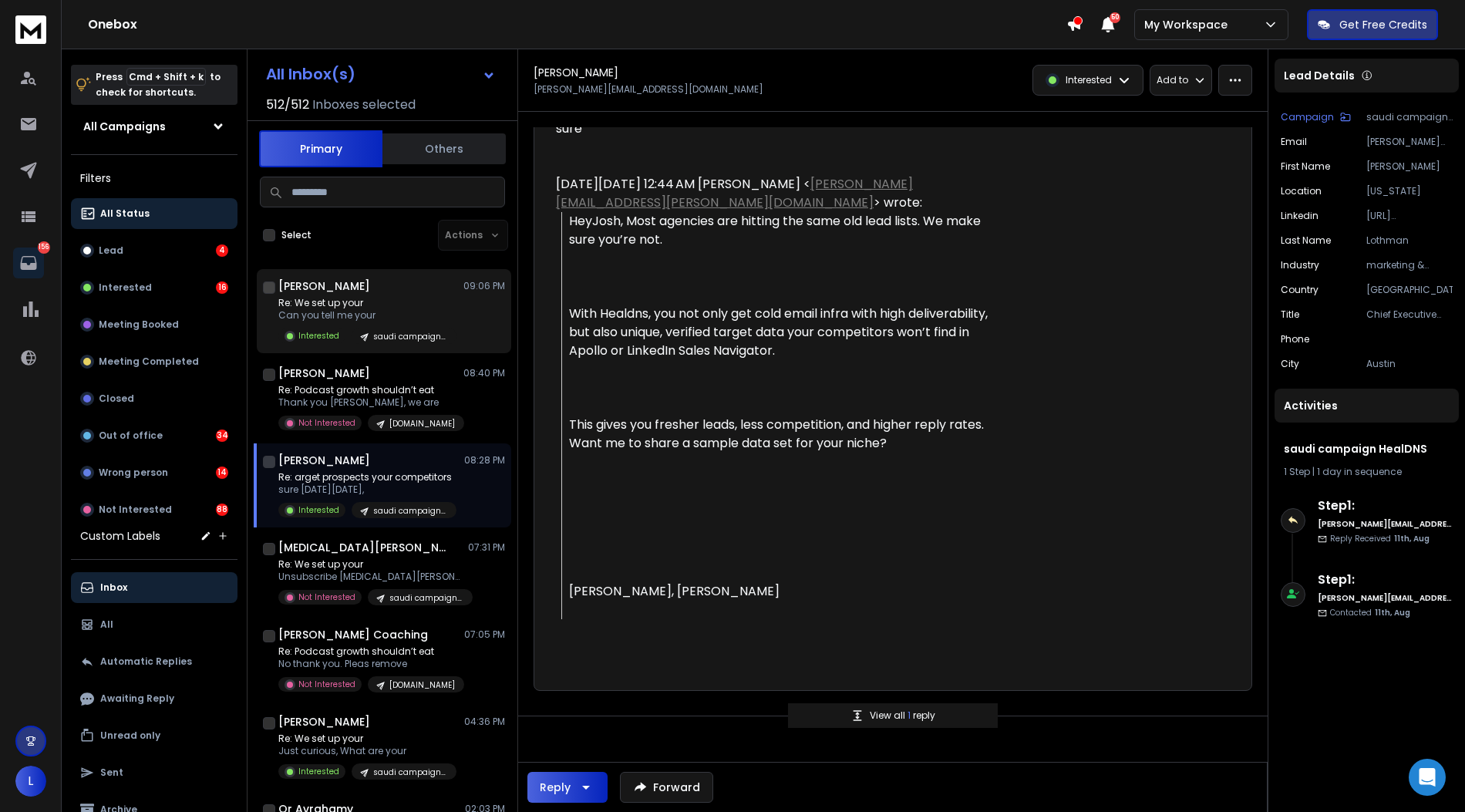
click at [394, 299] on p "Re: We set up your" at bounding box center [367, 302] width 178 height 12
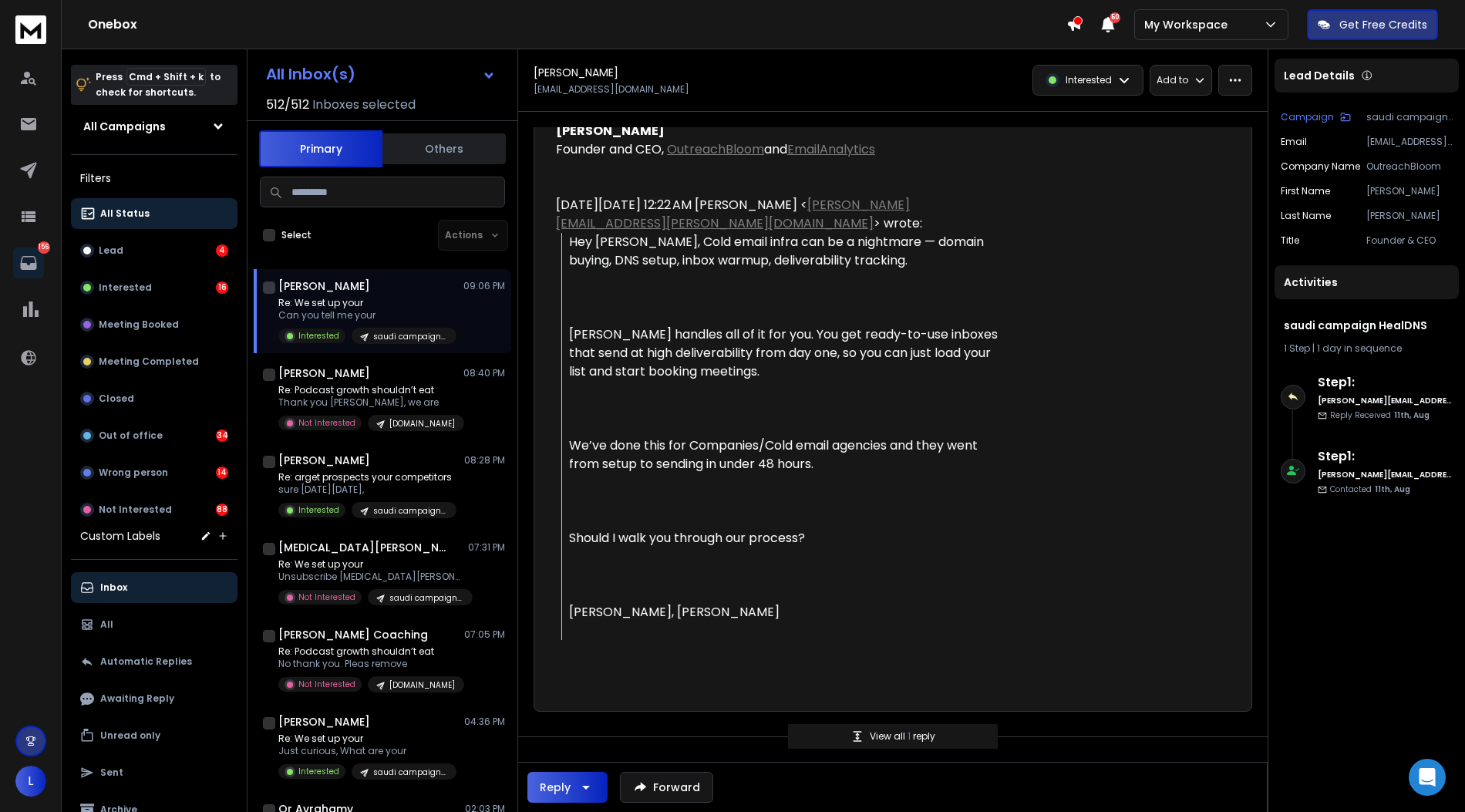
scroll to position [208, 0]
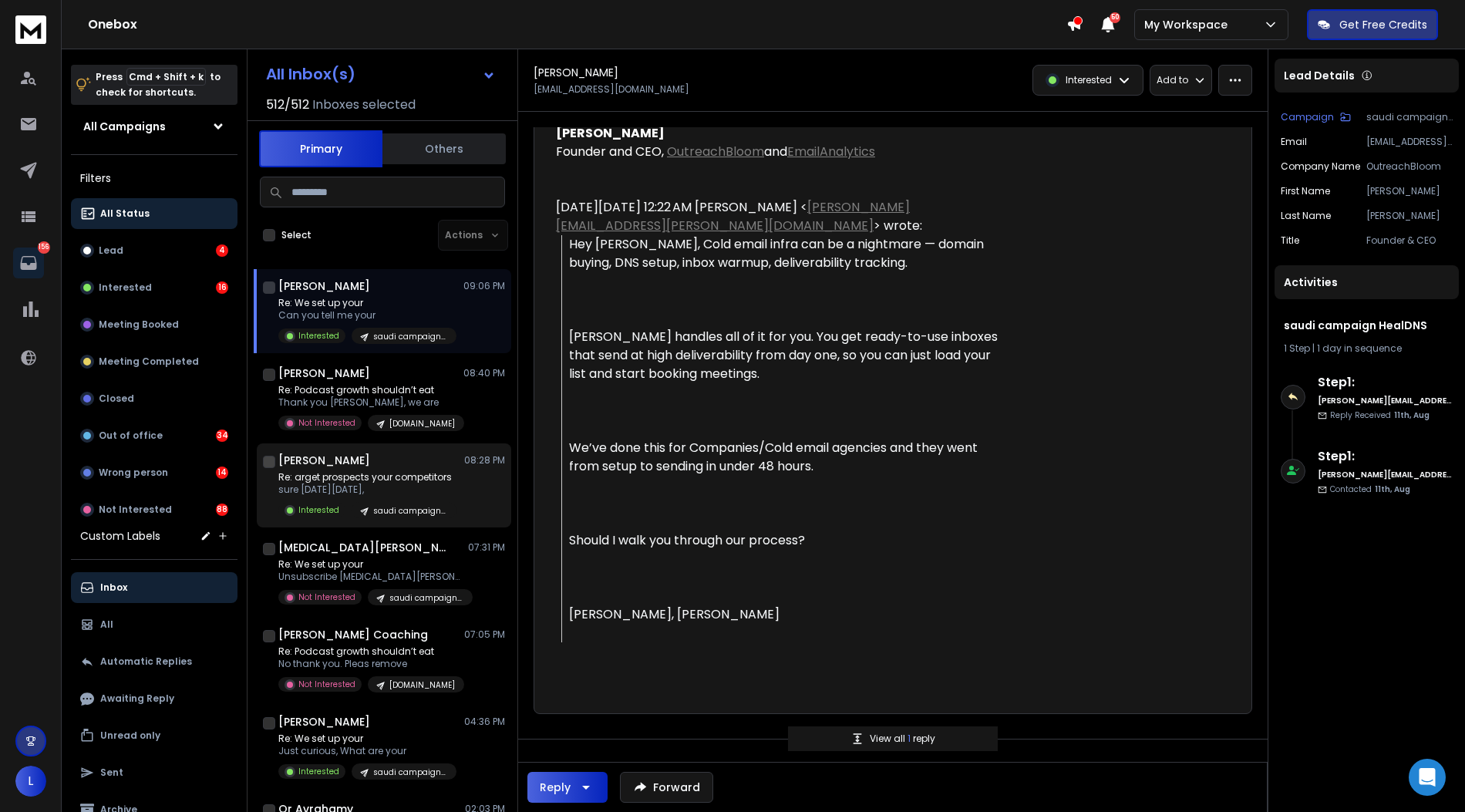
click at [435, 489] on p "sure [DATE][DATE]," at bounding box center [367, 489] width 178 height 12
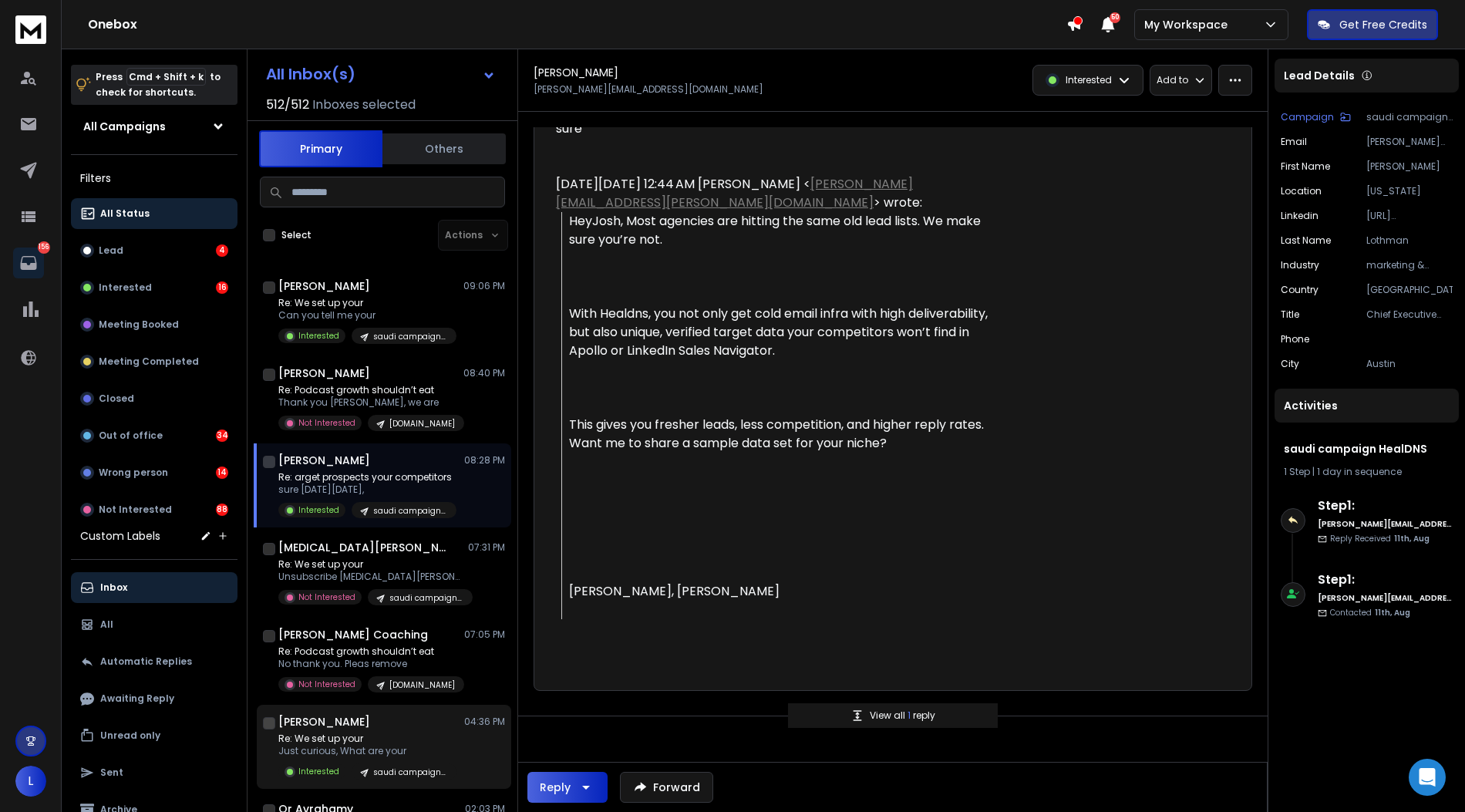
click at [371, 716] on h1 "[PERSON_NAME]" at bounding box center [325, 721] width 92 height 16
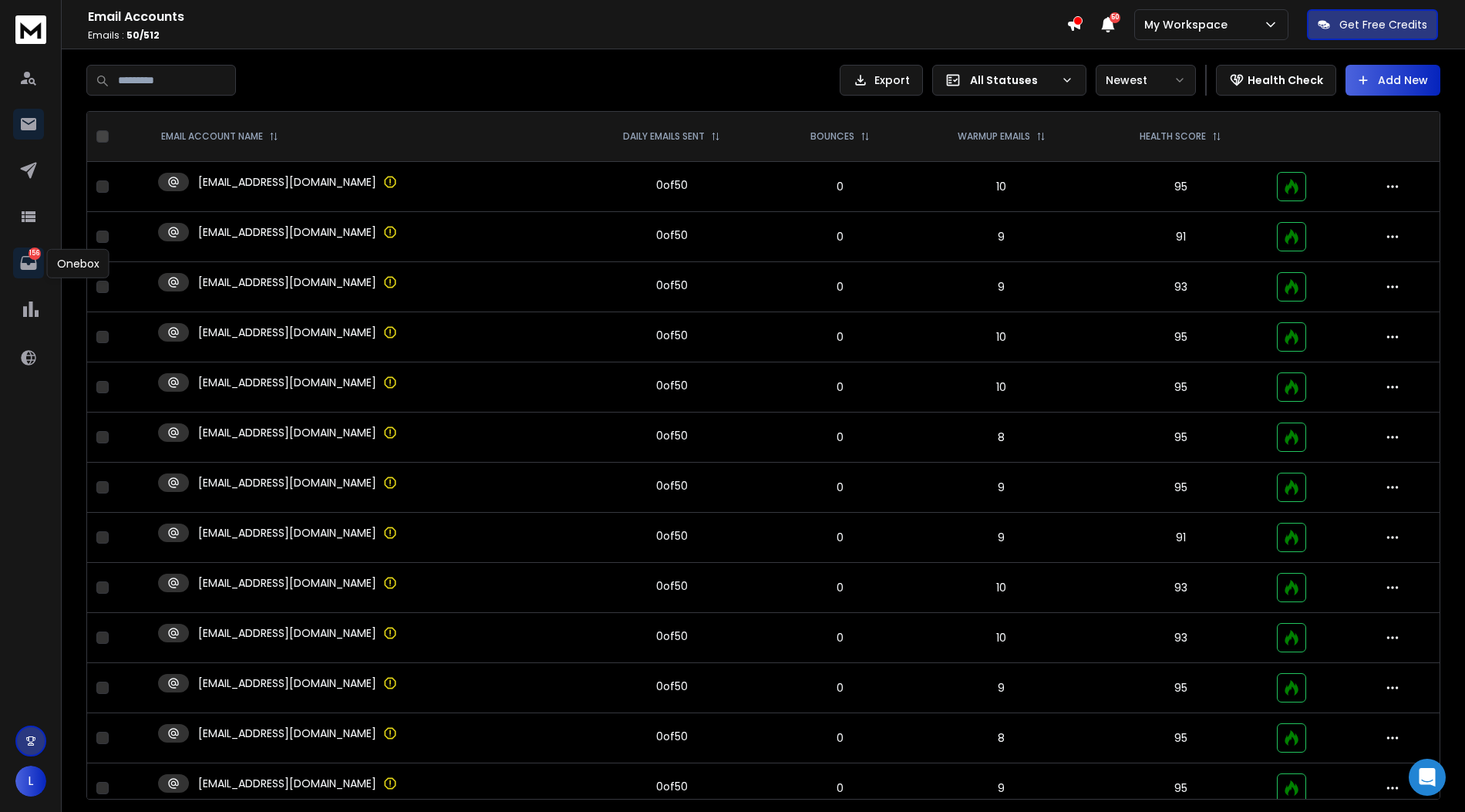
click at [22, 273] on link "156" at bounding box center [29, 263] width 31 height 31
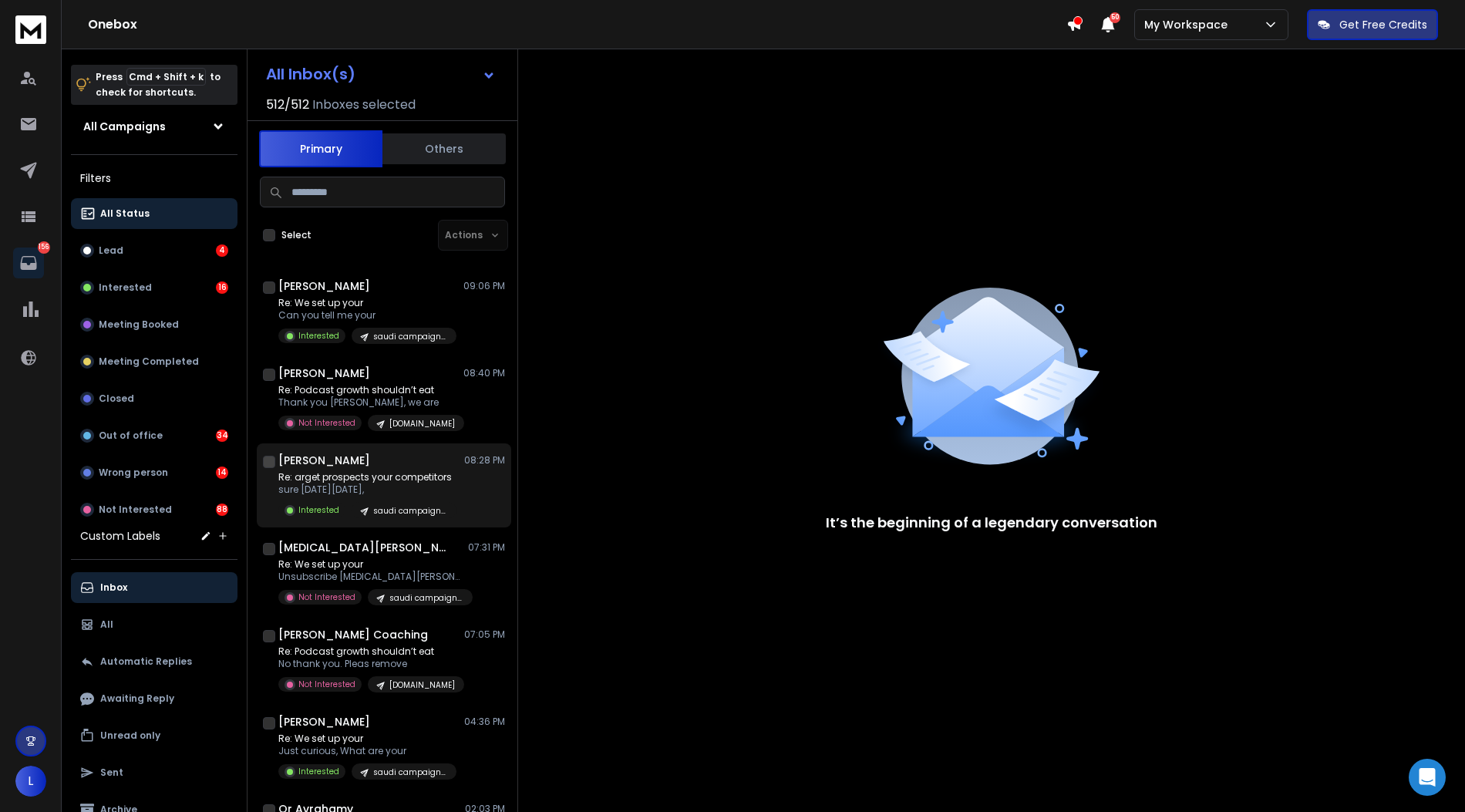
click at [380, 456] on div "[PERSON_NAME] 08:28 PM" at bounding box center [392, 460] width 227 height 16
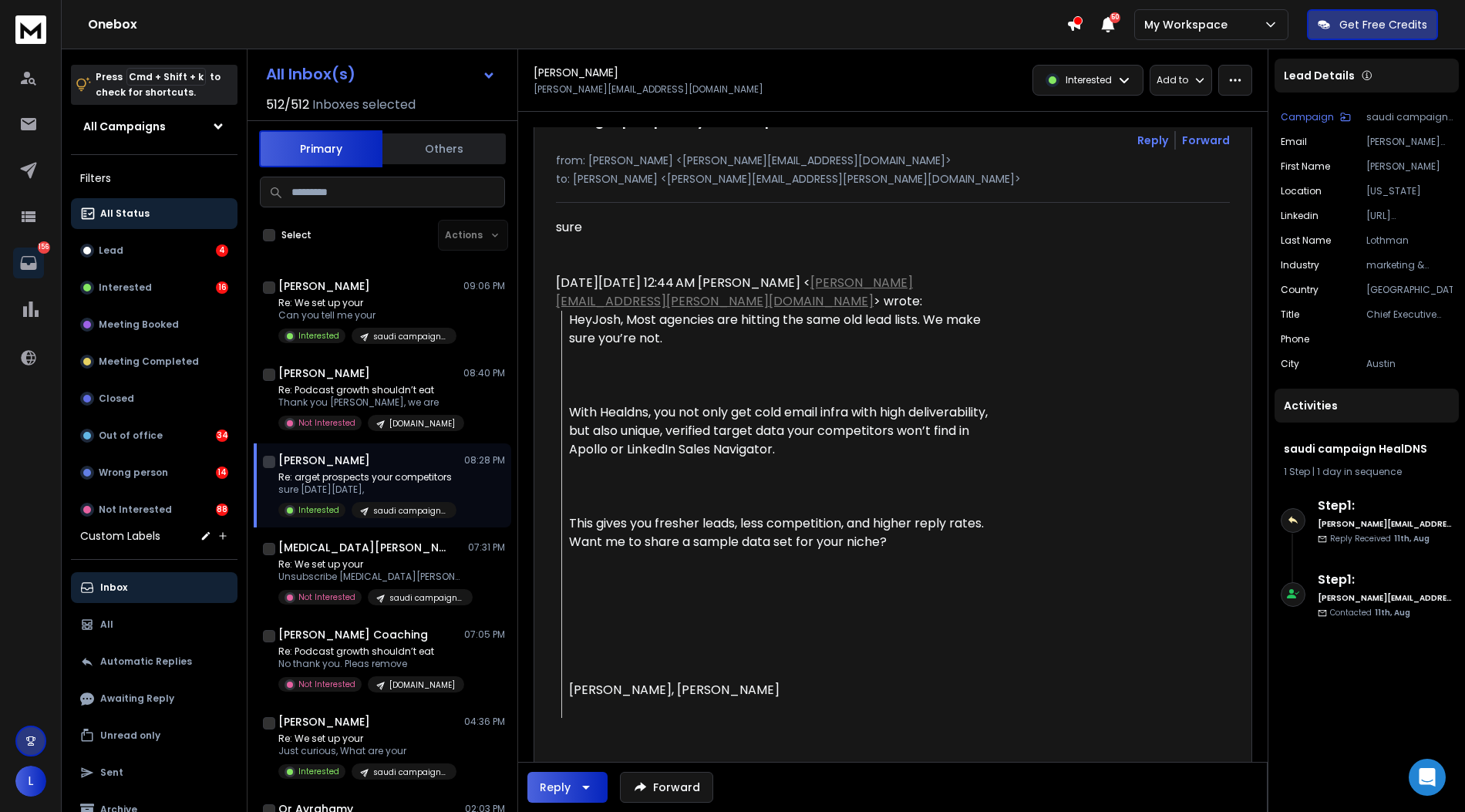
scroll to position [71, 0]
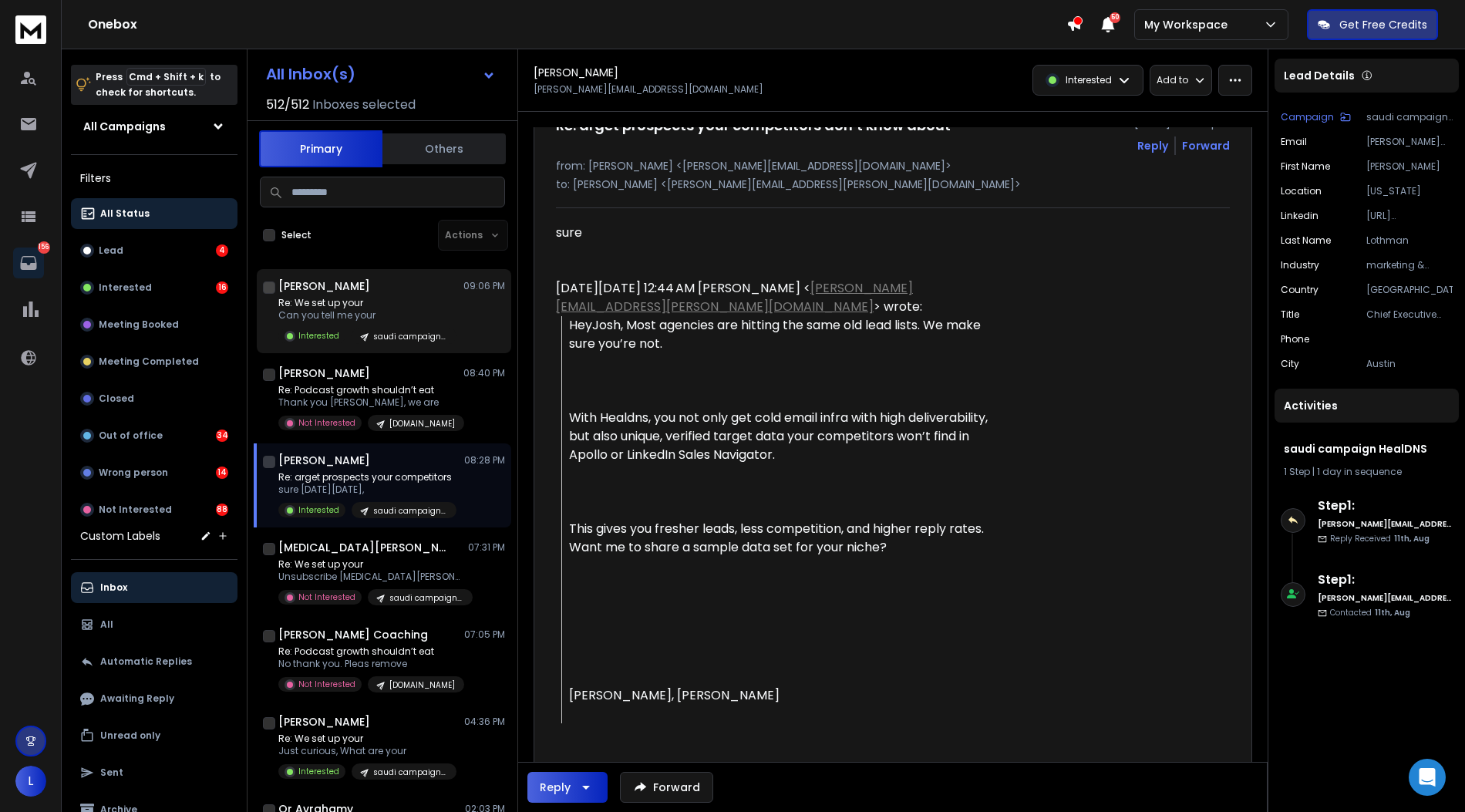
click at [339, 306] on p "Re: We set up your" at bounding box center [367, 302] width 178 height 12
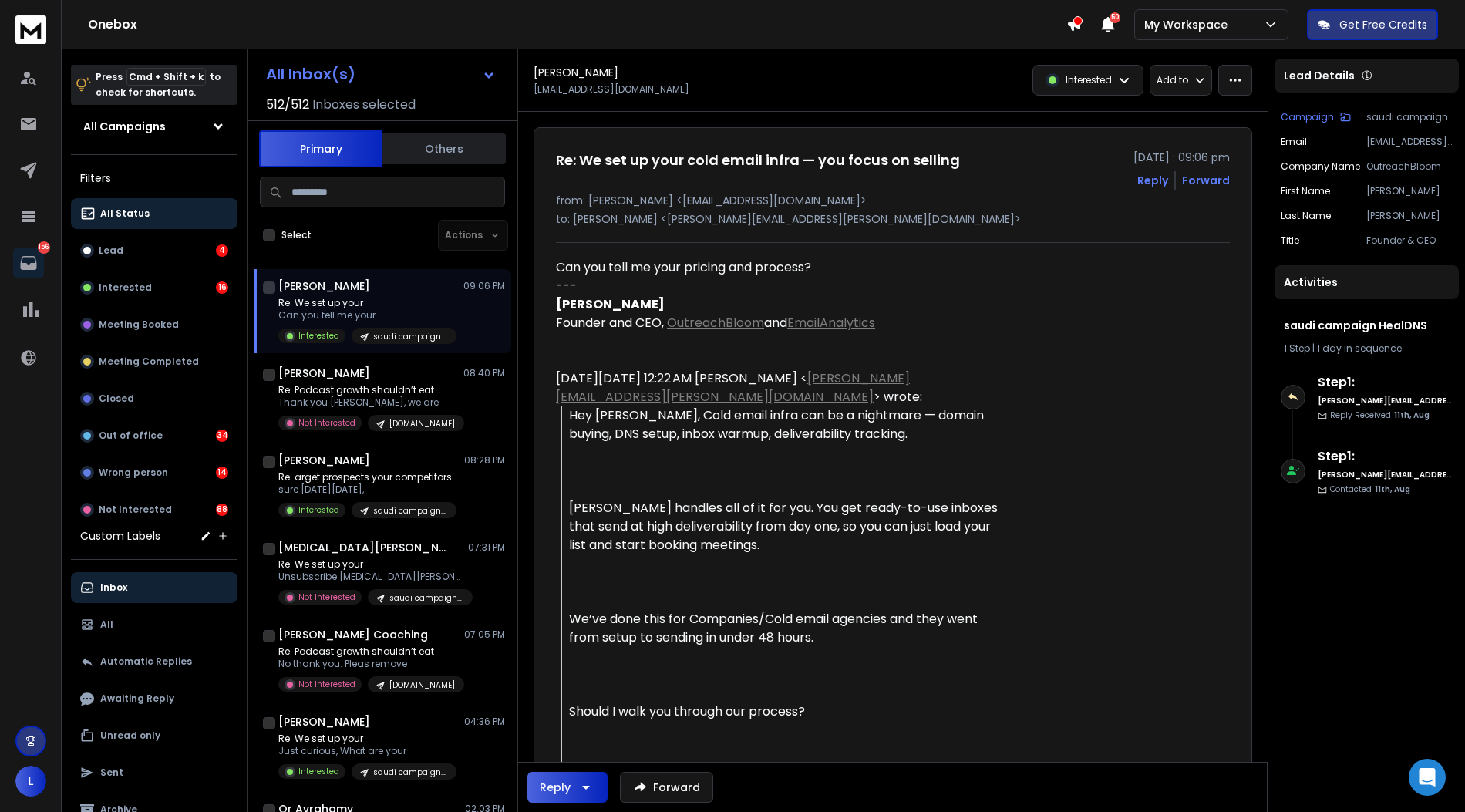
scroll to position [34, 0]
click at [849, 322] on link "EmailAnalytics" at bounding box center [831, 325] width 88 height 18
click at [27, 175] on icon at bounding box center [29, 170] width 19 height 19
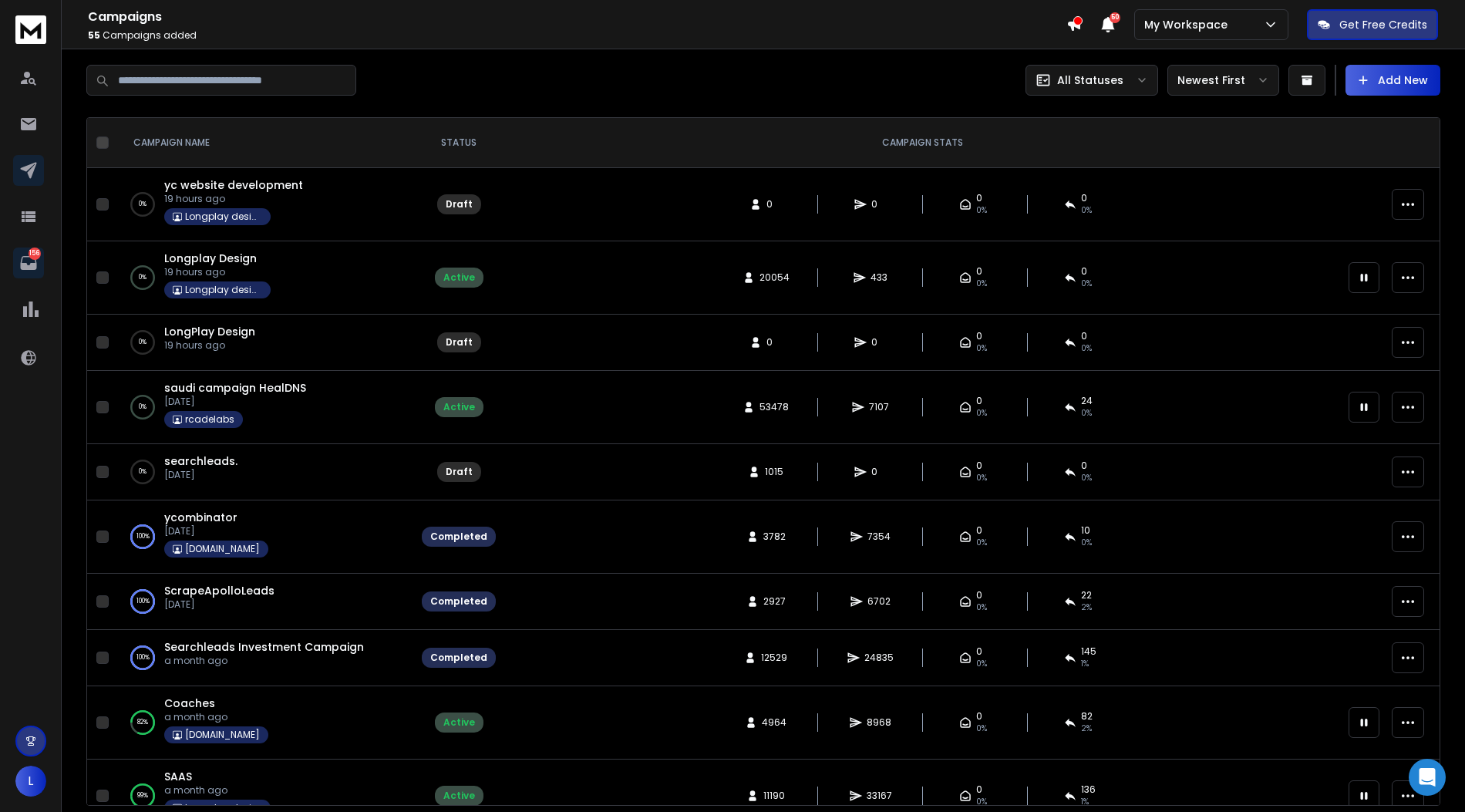
click at [29, 270] on icon at bounding box center [29, 263] width 19 height 19
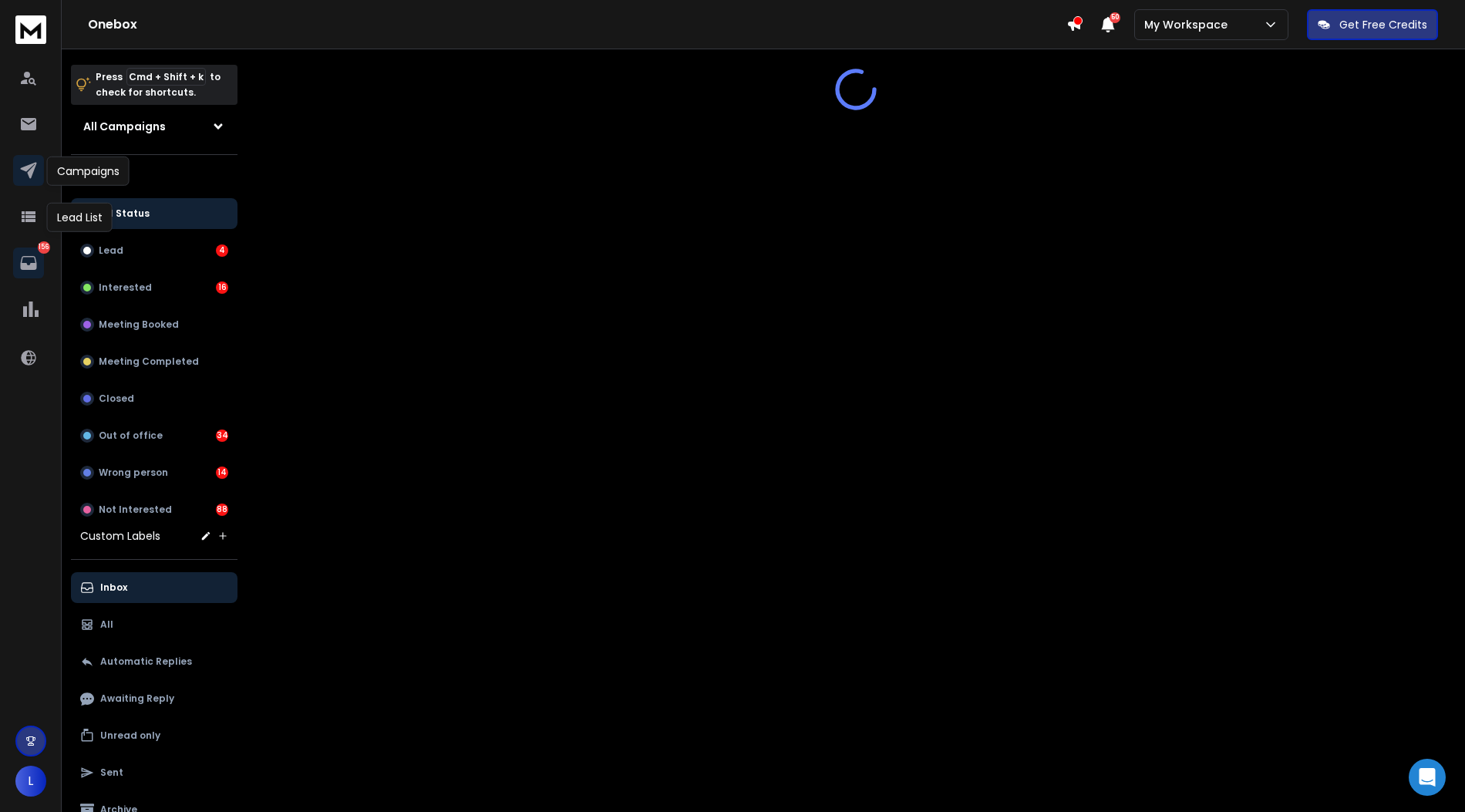
click at [41, 175] on link at bounding box center [29, 170] width 31 height 31
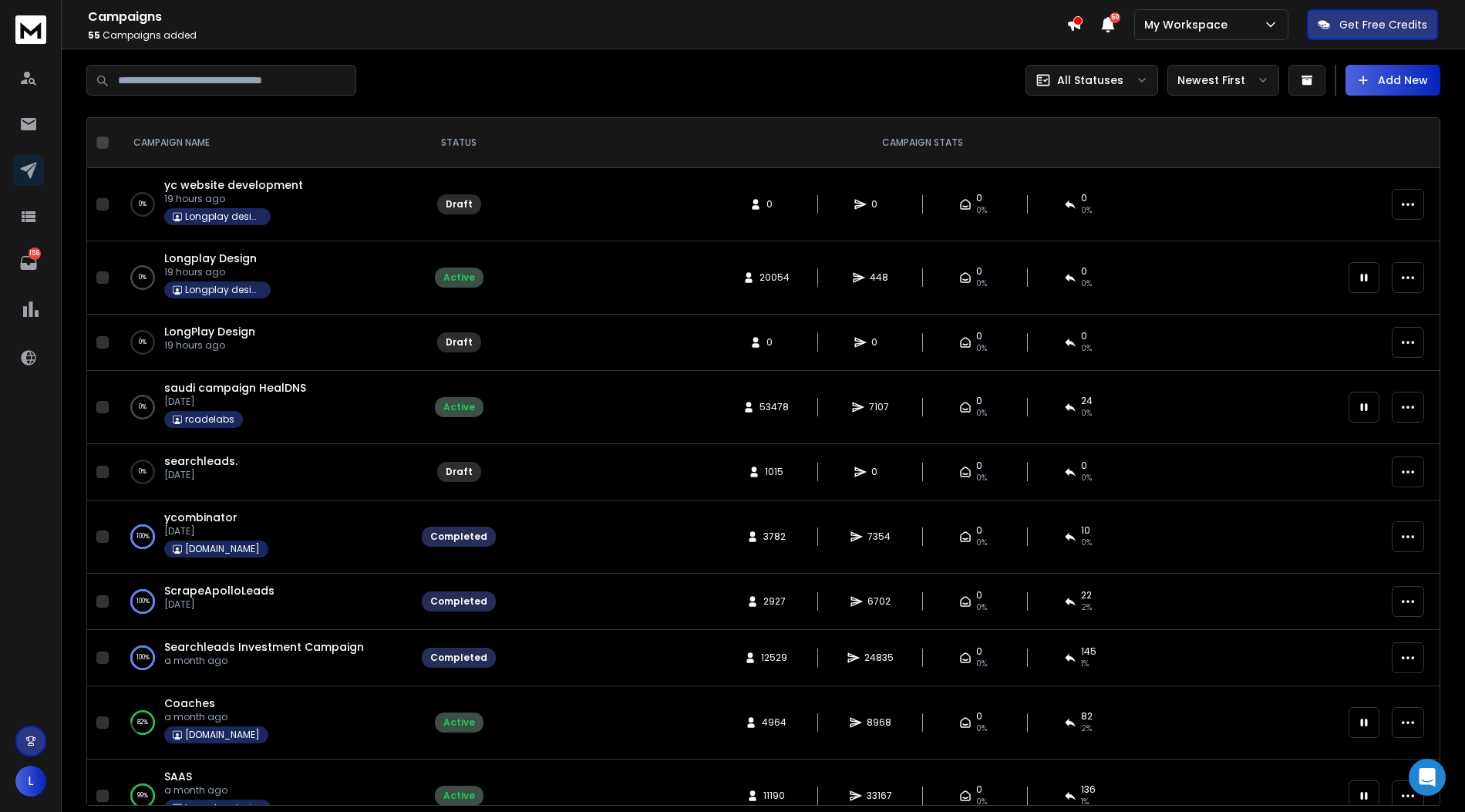
click at [211, 383] on span "saudi campaign HealDNS" at bounding box center [234, 388] width 142 height 16
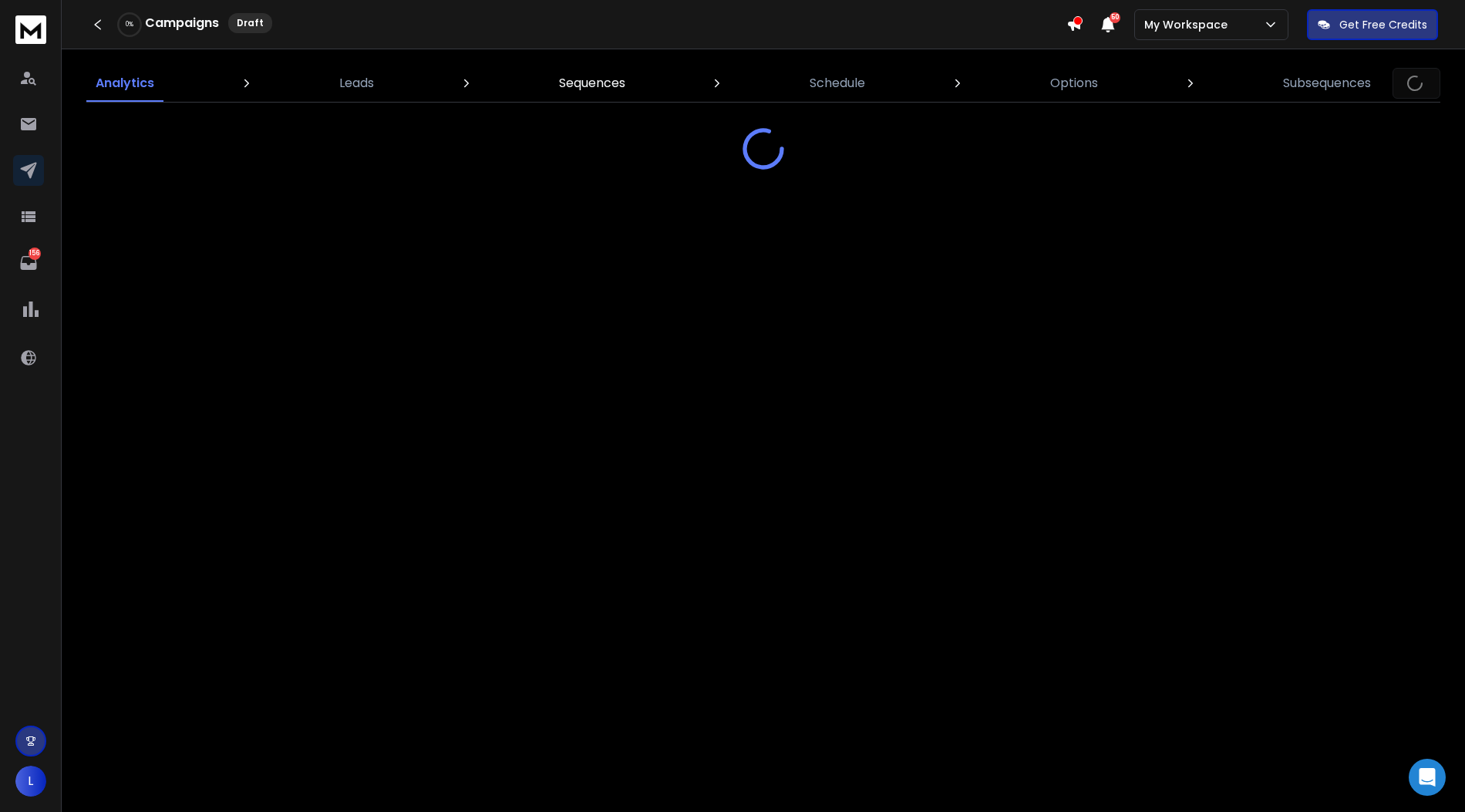
click at [581, 90] on p "Sequences" at bounding box center [592, 83] width 66 height 19
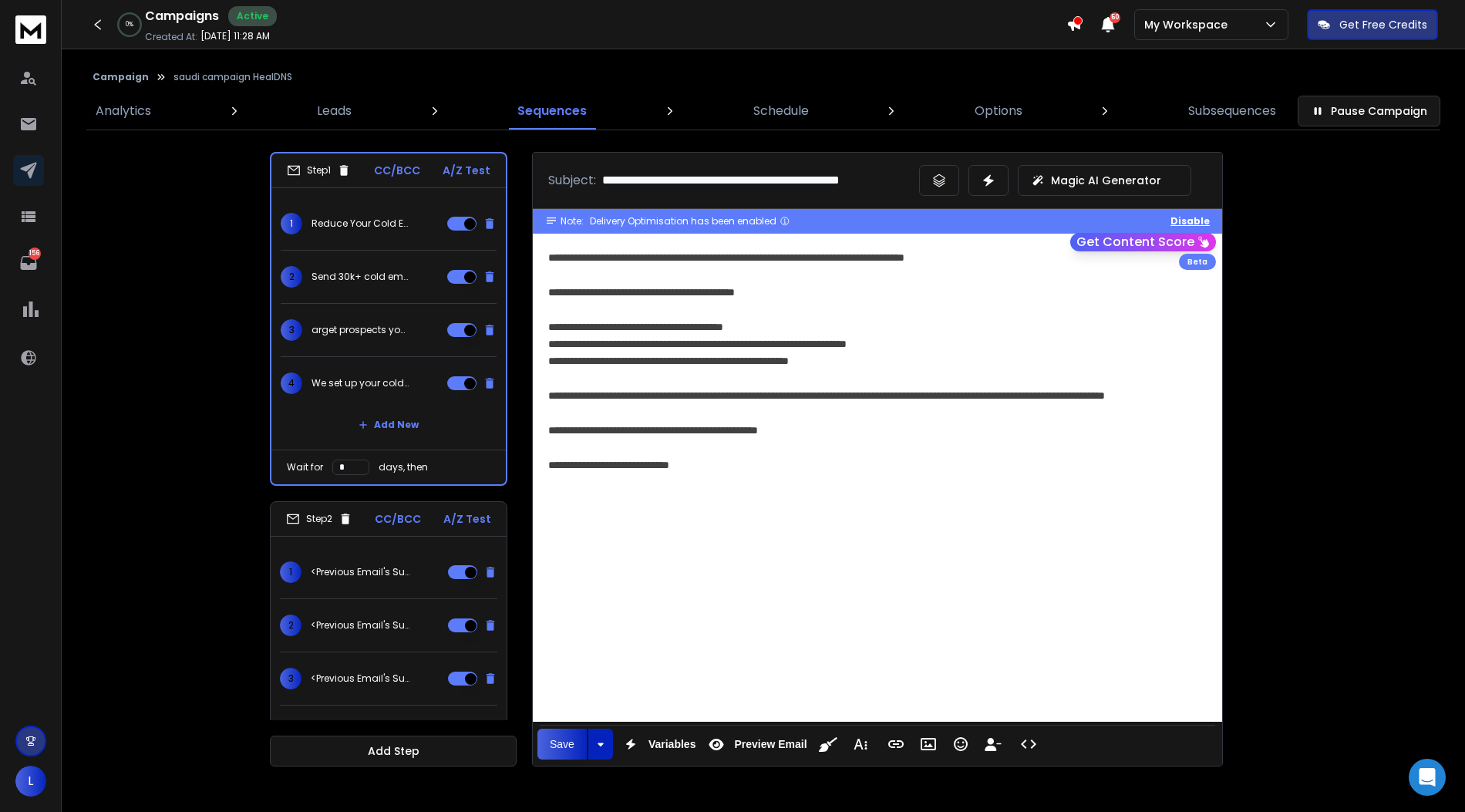
click at [334, 340] on div "3 arget prospects your competitors don’t know about" at bounding box center [388, 330] width 216 height 53
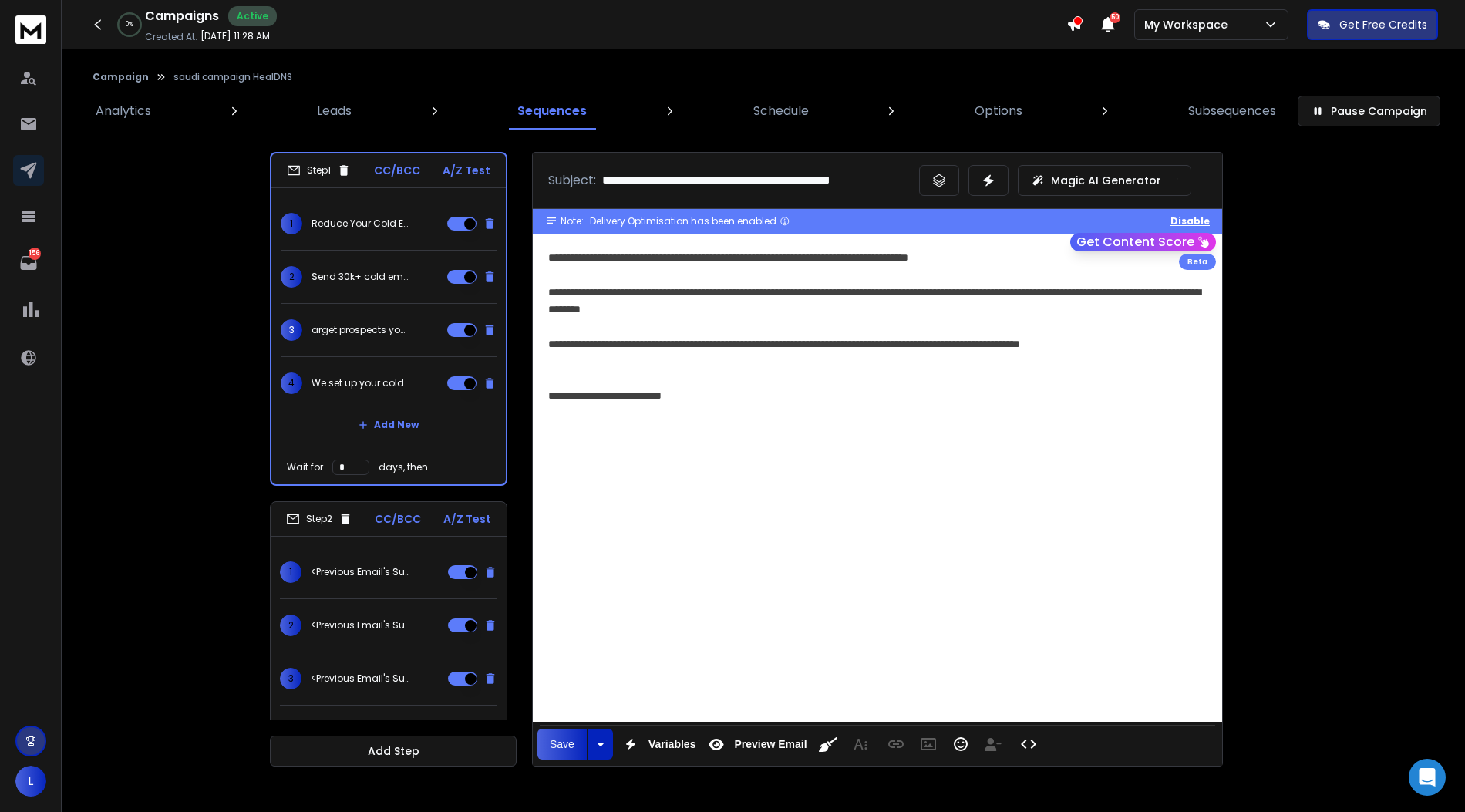
click at [605, 178] on input "**********" at bounding box center [753, 180] width 302 height 19
type input "**********"
click at [25, 252] on link "156" at bounding box center [29, 263] width 31 height 31
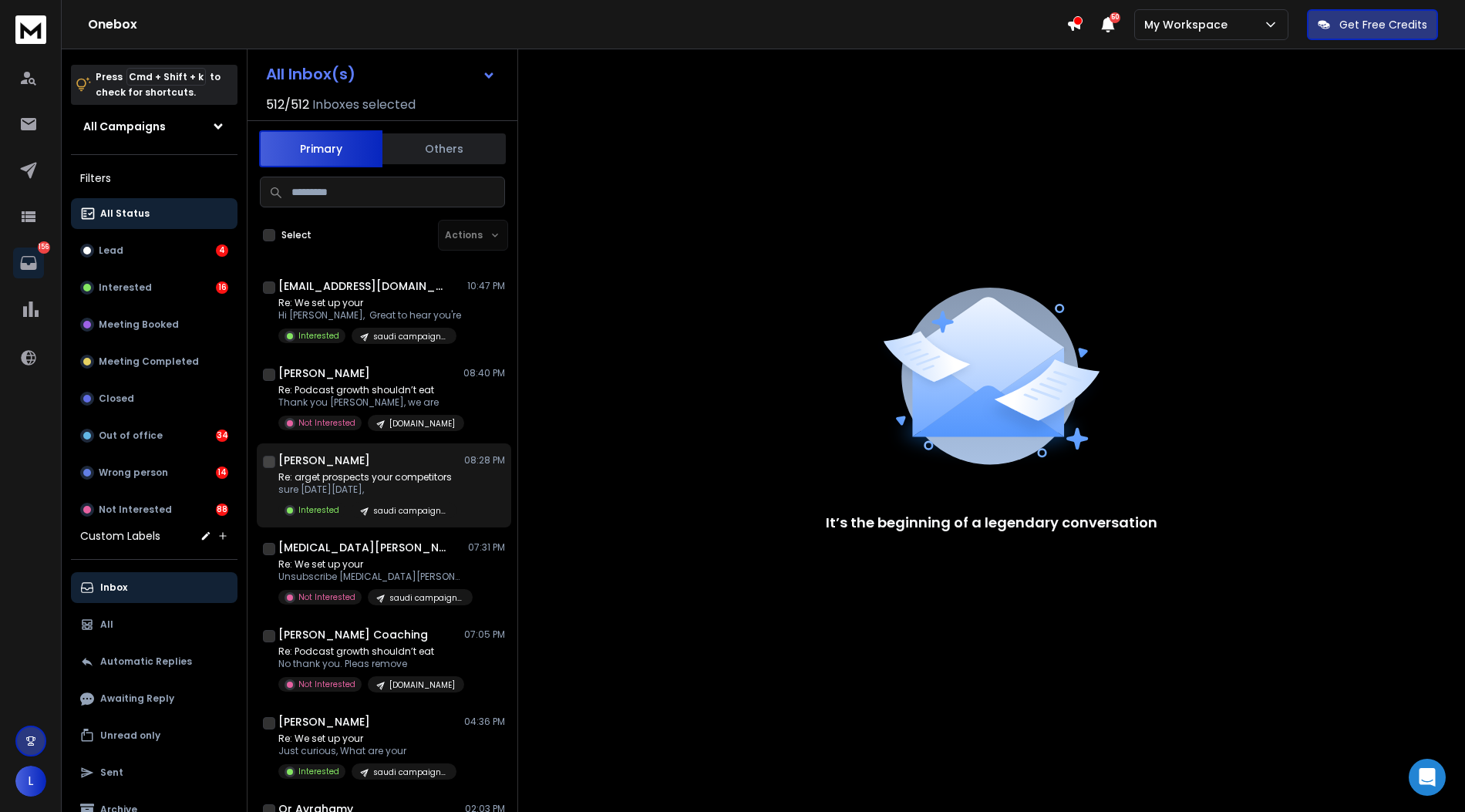
click at [371, 490] on p "sure [DATE][DATE]," at bounding box center [367, 489] width 178 height 12
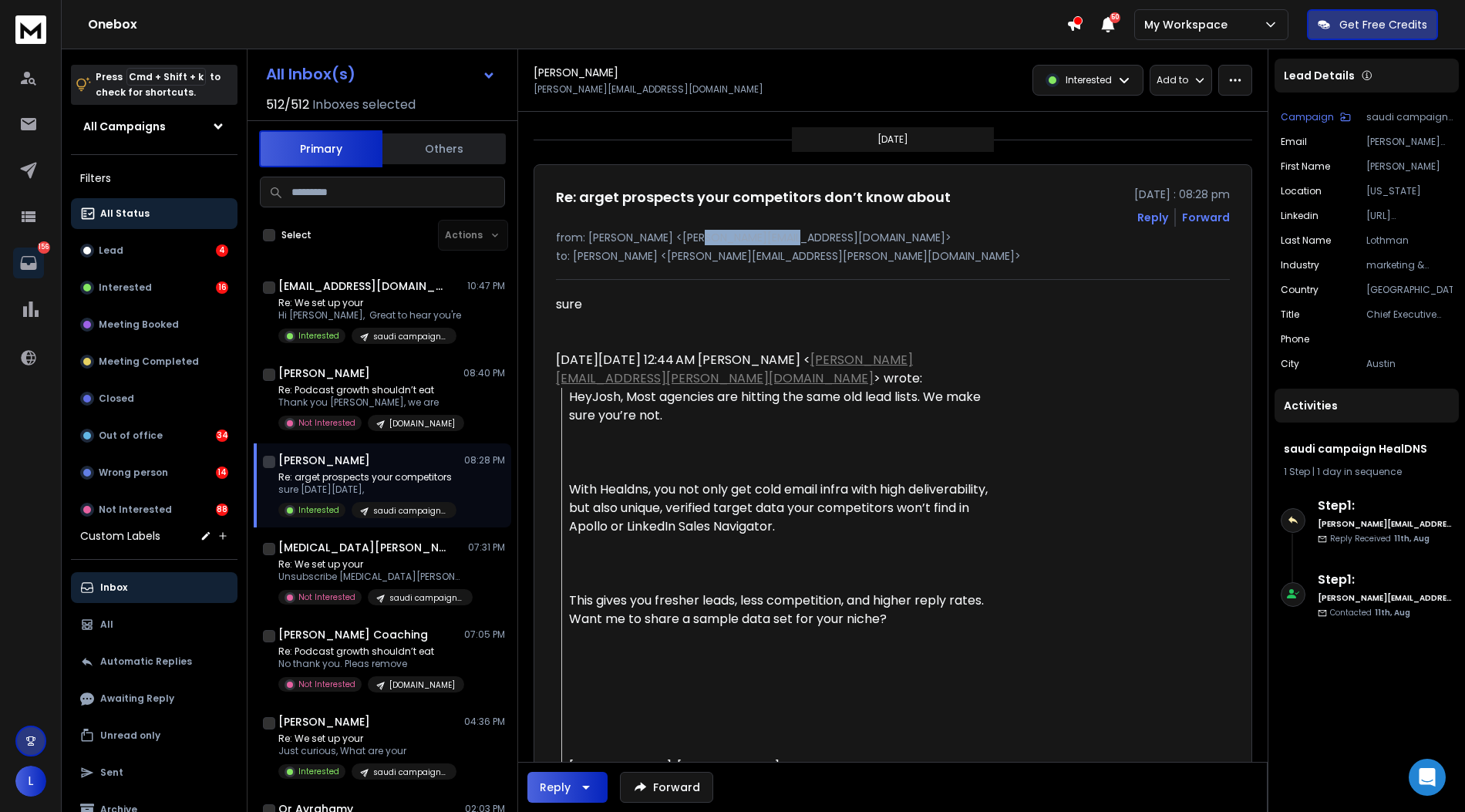
copy p "theadstutor.com"
drag, startPoint x: 703, startPoint y: 238, endPoint x: 795, endPoint y: 238, distance: 92.0
click at [795, 238] on p "from: Josh Lothman <josh@theadstutor.com>" at bounding box center [893, 237] width 674 height 16
